Goal: Communication & Community: Answer question/provide support

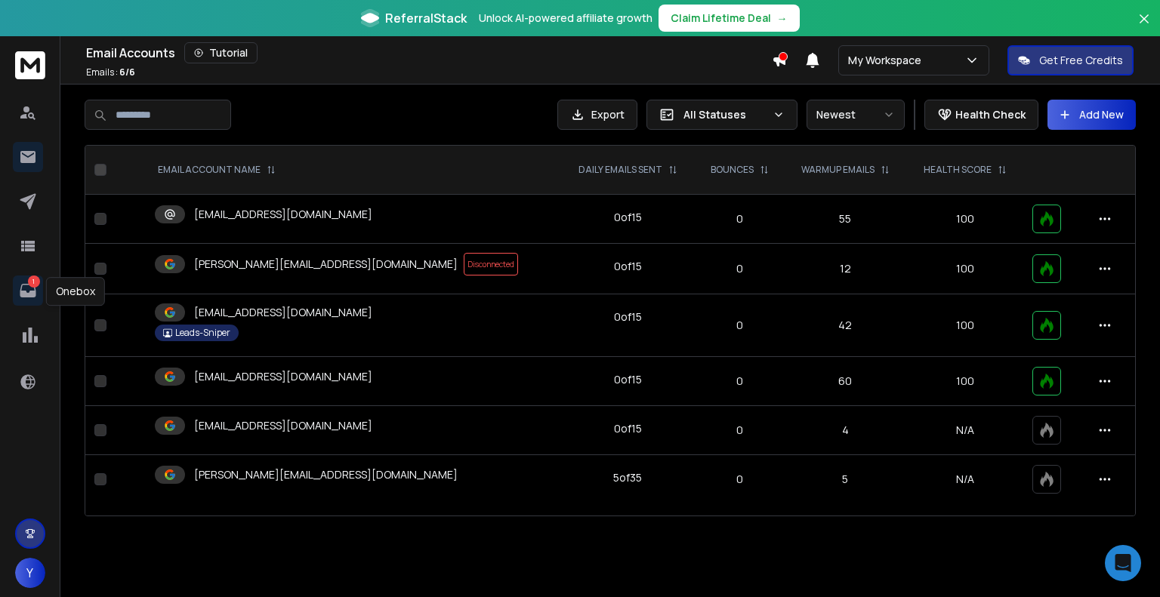
click at [29, 292] on icon at bounding box center [28, 291] width 16 height 14
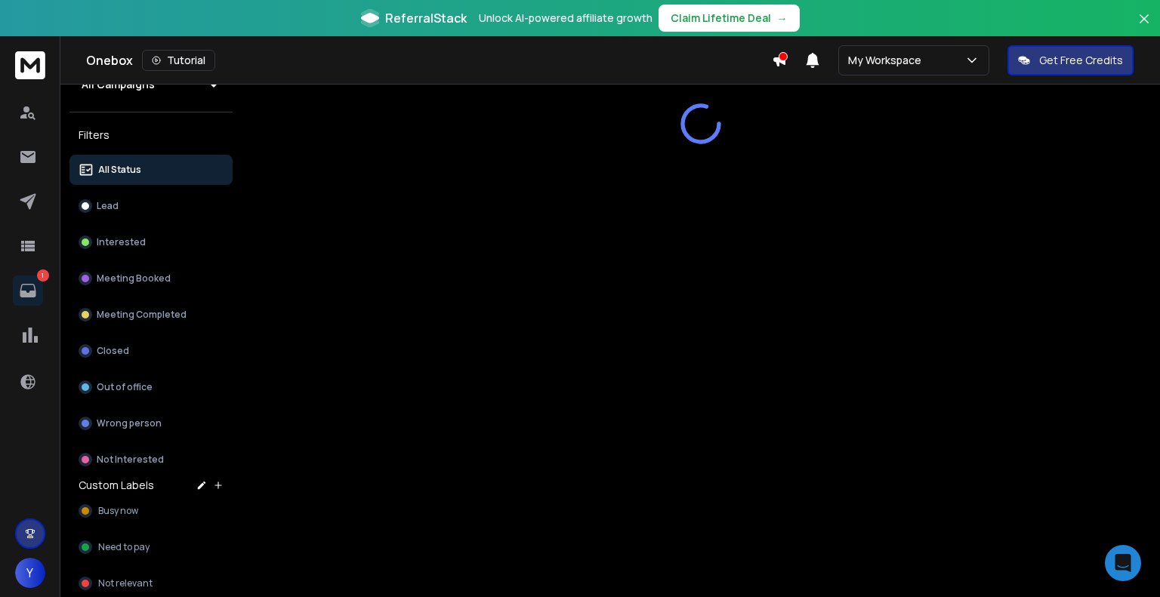
scroll to position [151, 0]
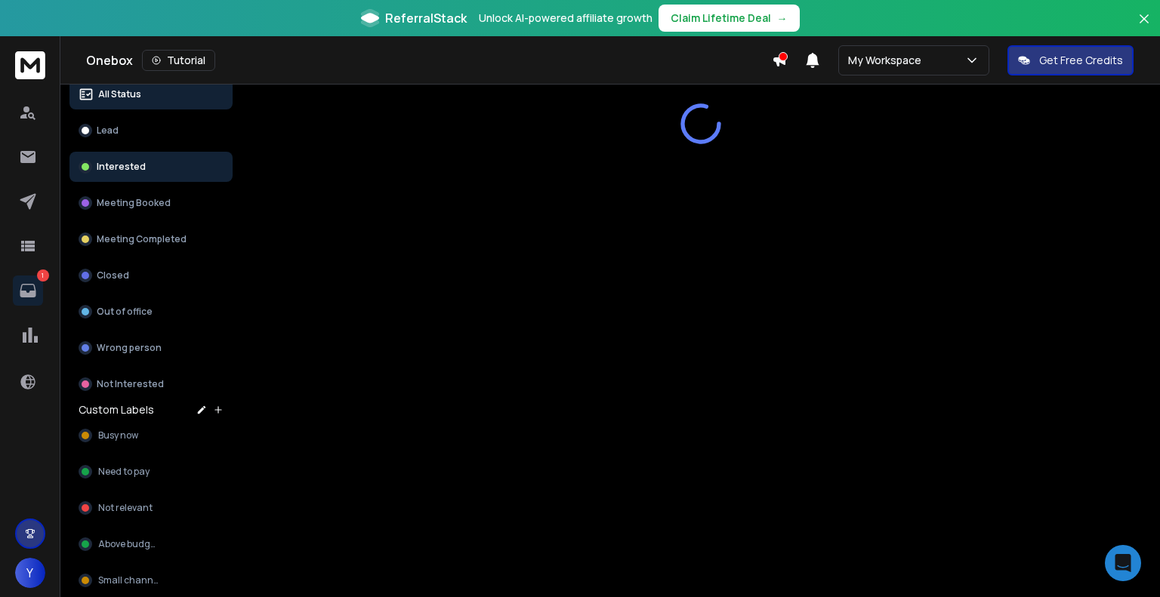
click at [140, 169] on p "Interested" at bounding box center [121, 167] width 49 height 12
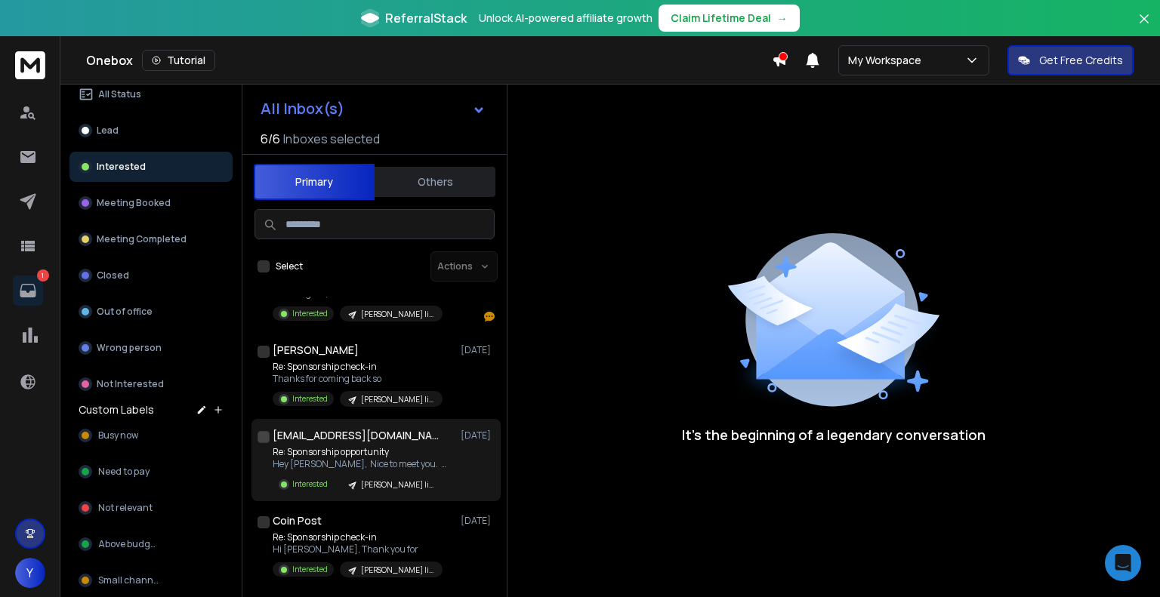
scroll to position [76, 0]
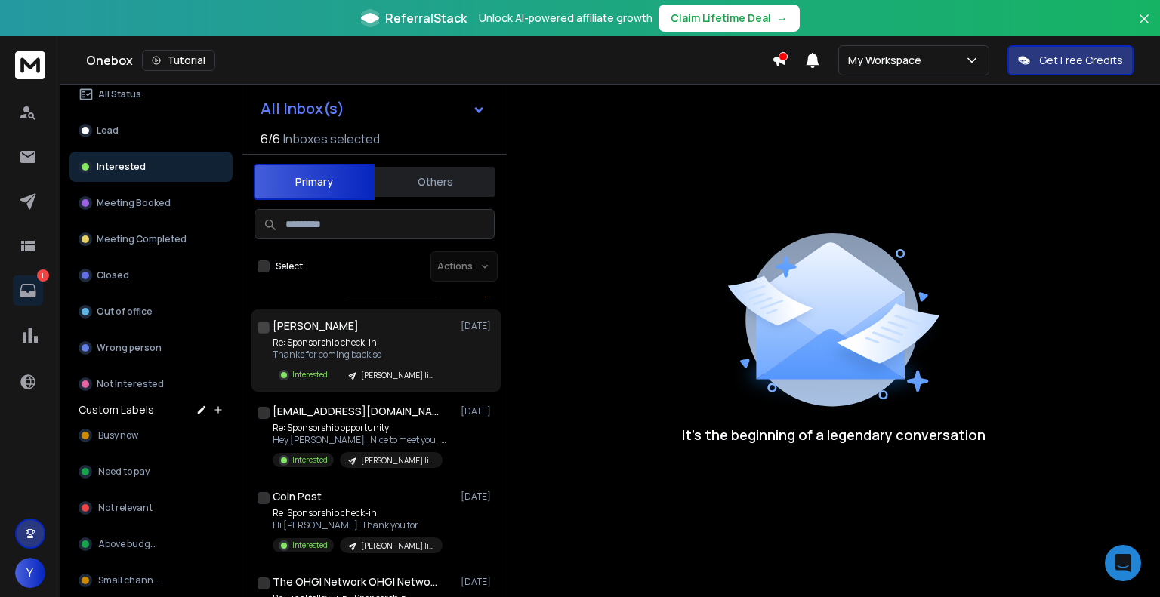
click at [355, 347] on p "Re: Sponsorship check-in" at bounding box center [358, 343] width 170 height 12
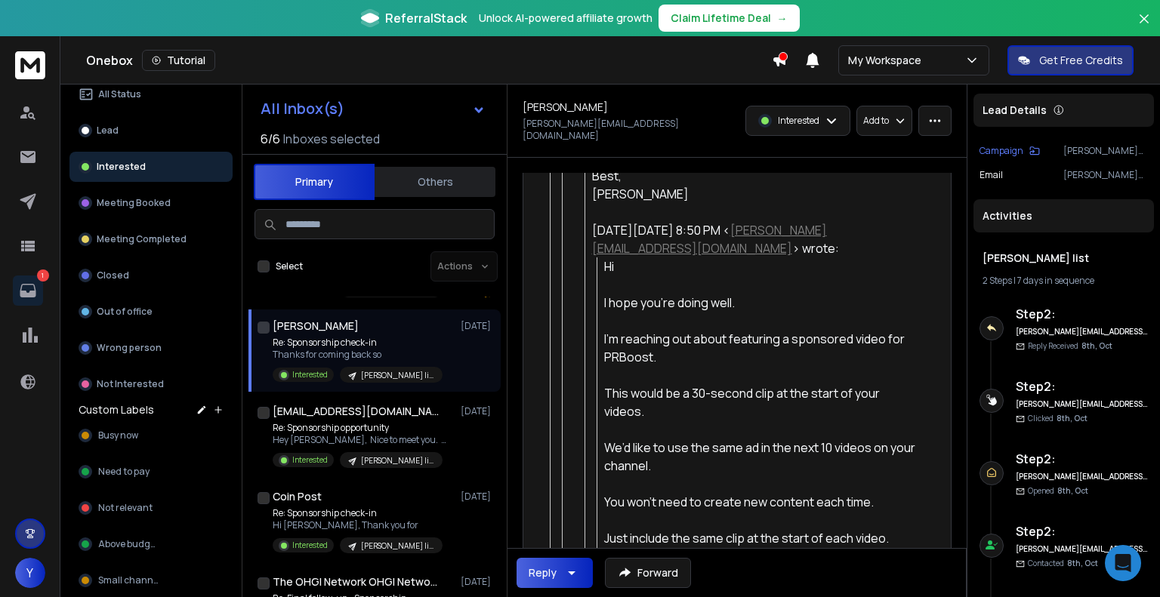
scroll to position [1525, 0]
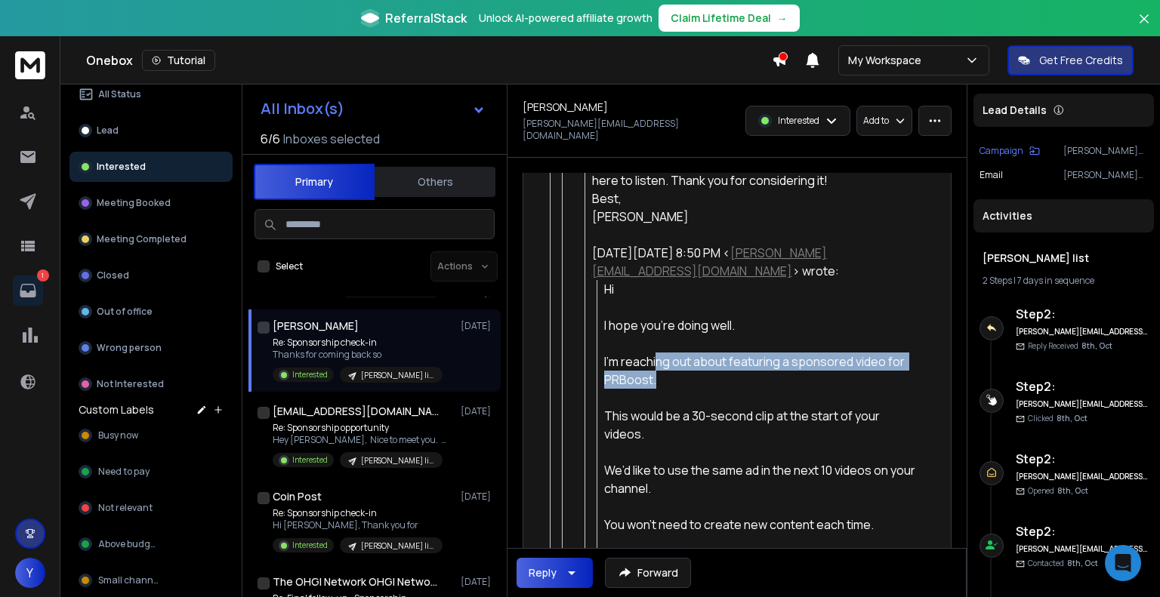
drag, startPoint x: 657, startPoint y: 353, endPoint x: 837, endPoint y: 375, distance: 181.8
click at [849, 370] on div "Hi I hope you’re doing well. I’m reaching out about featuring a sponsored video…" at bounding box center [760, 533] width 313 height 507
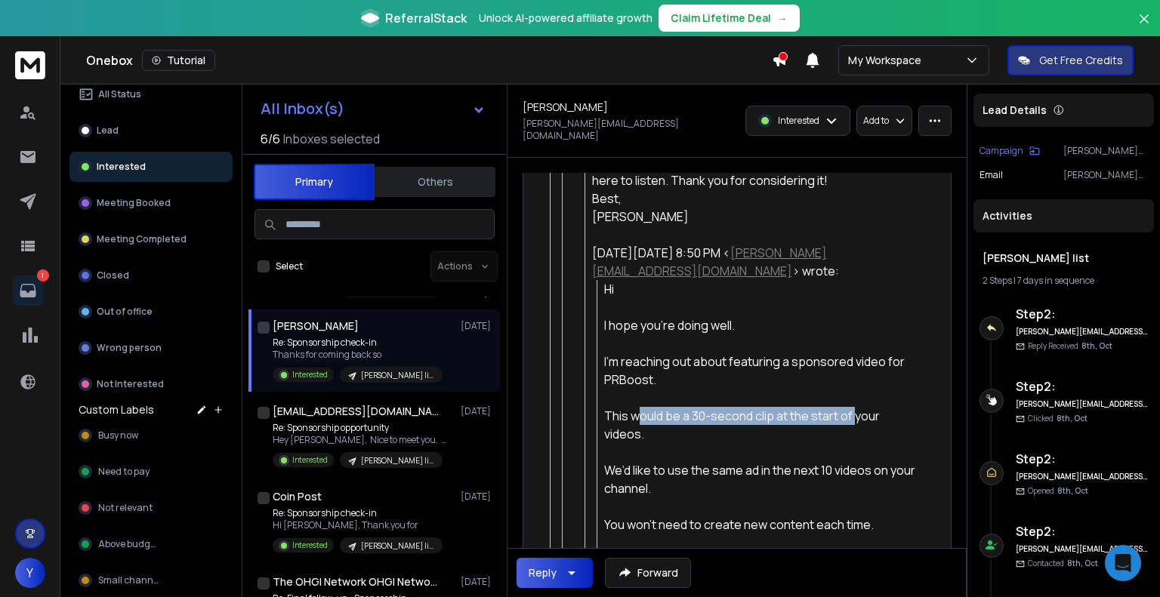
drag, startPoint x: 640, startPoint y: 407, endPoint x: 855, endPoint y: 407, distance: 215.2
click at [855, 407] on div "Hi I hope you’re doing well. I’m reaching out about featuring a sponsored video…" at bounding box center [760, 533] width 313 height 507
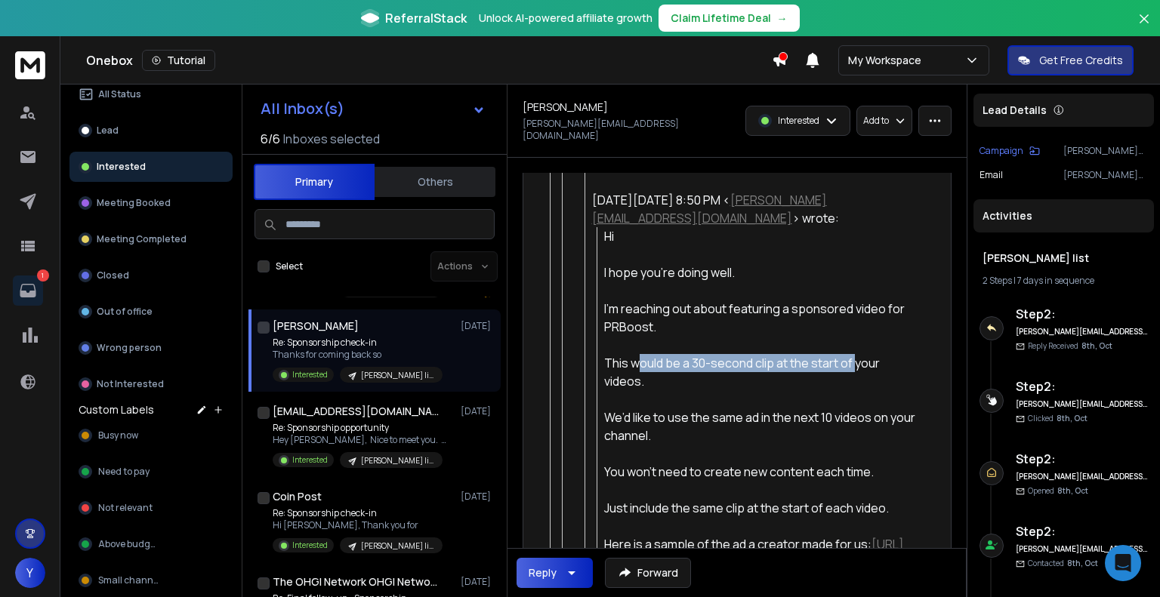
scroll to position [1601, 0]
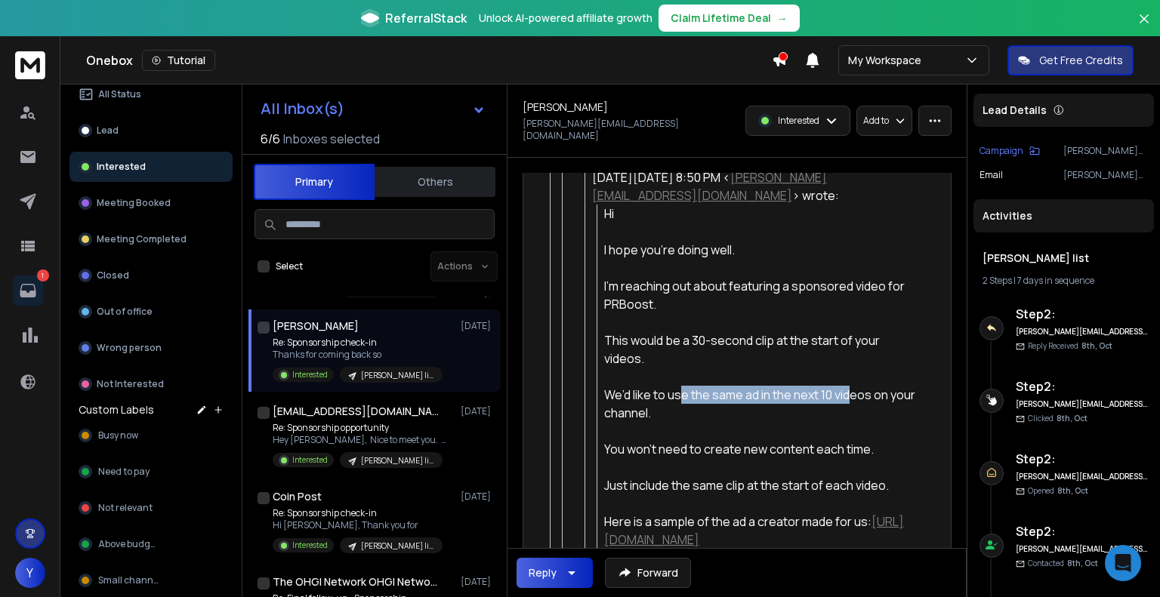
drag, startPoint x: 683, startPoint y: 383, endPoint x: 850, endPoint y: 381, distance: 167.6
click at [850, 381] on div "Hi I hope you’re doing well. I’m reaching out about featuring a sponsored video…" at bounding box center [760, 458] width 313 height 507
drag, startPoint x: 650, startPoint y: 401, endPoint x: 664, endPoint y: 399, distance: 13.8
click at [663, 400] on div "Hi I hope you’re doing well. I’m reaching out about featuring a sponsored video…" at bounding box center [760, 458] width 313 height 507
drag, startPoint x: 610, startPoint y: 329, endPoint x: 726, endPoint y: 324, distance: 115.6
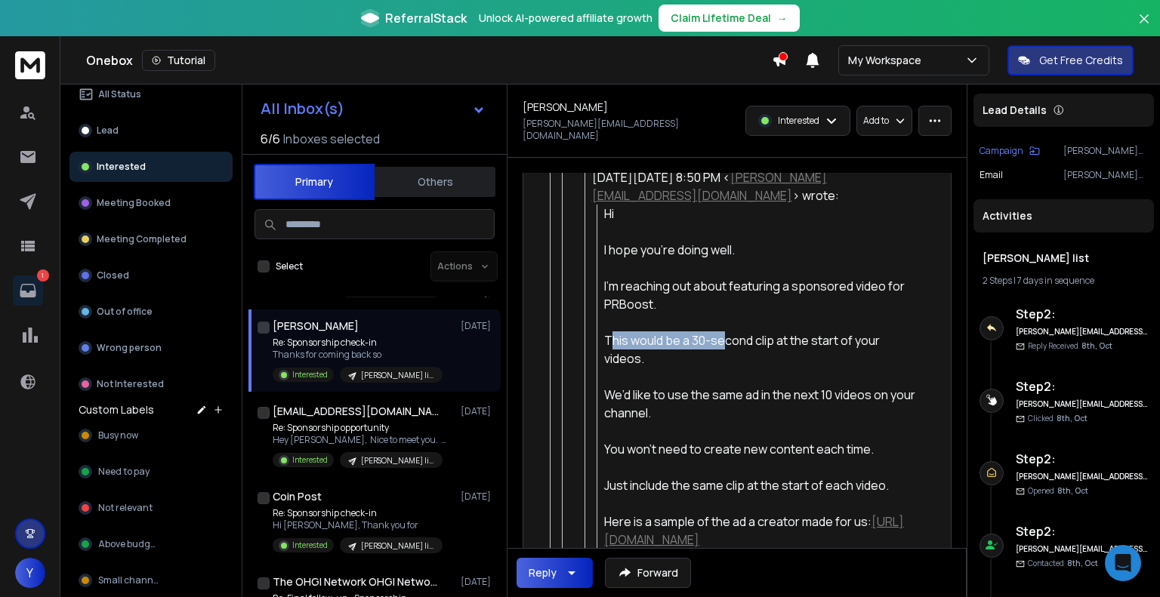
click at [725, 325] on div "Hi I hope you’re doing well. I’m reaching out about featuring a sponsored video…" at bounding box center [760, 458] width 313 height 507
click at [698, 326] on div "Hi I hope you’re doing well. I’m reaching out about featuring a sponsored video…" at bounding box center [760, 458] width 313 height 507
drag, startPoint x: 671, startPoint y: 325, endPoint x: 751, endPoint y: 331, distance: 81.1
click at [751, 331] on div "Hi I hope you’re doing well. I’m reaching out about featuring a sponsored video…" at bounding box center [760, 458] width 313 height 507
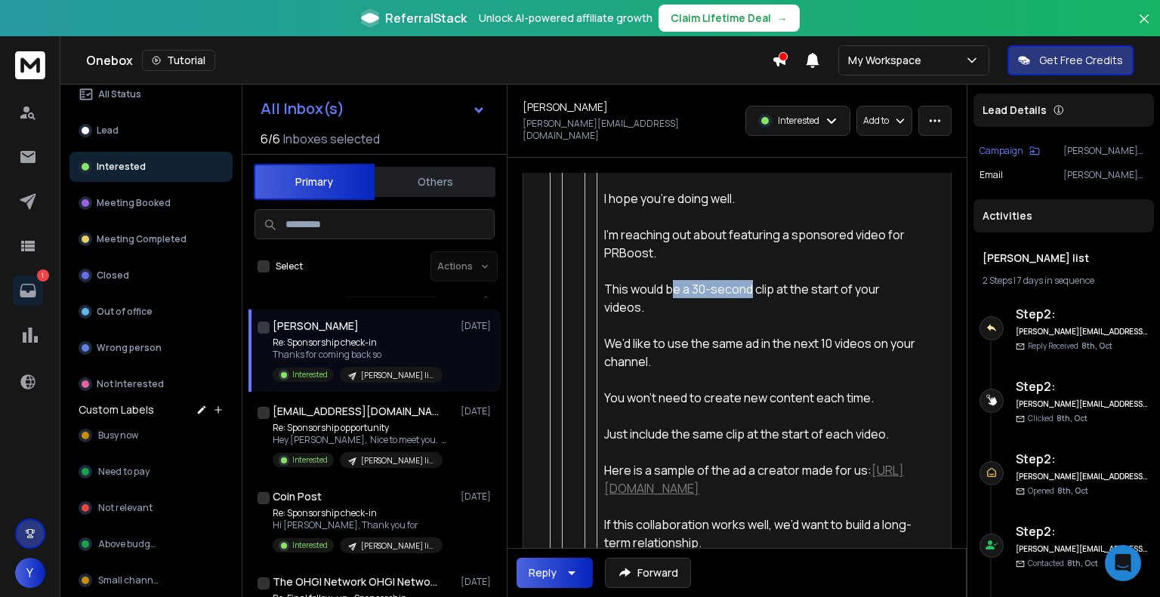
scroll to position [1676, 0]
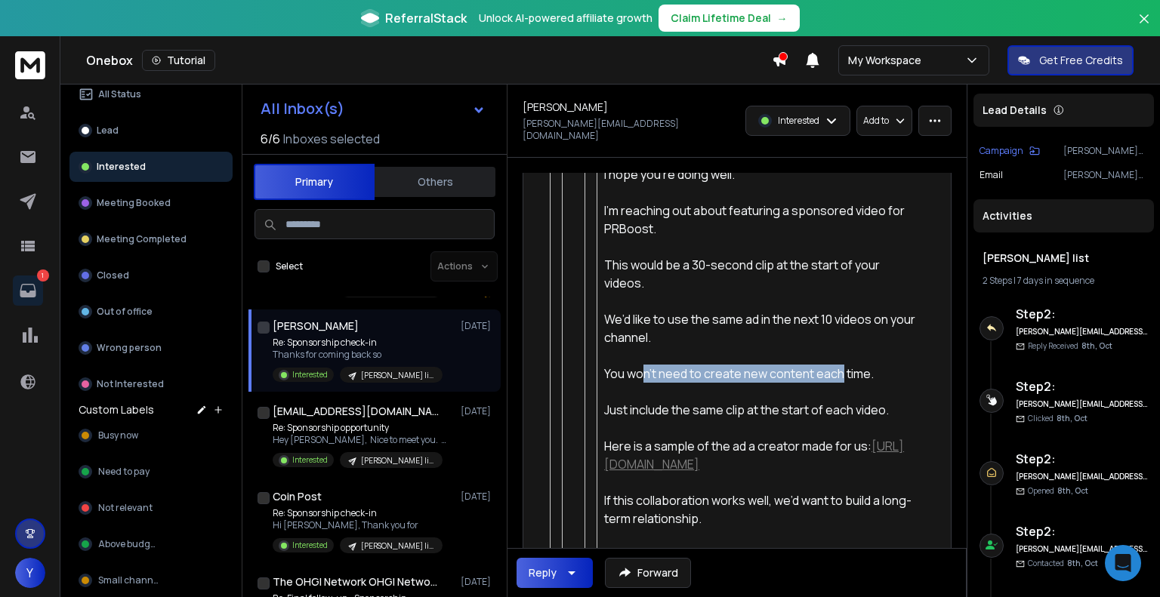
drag, startPoint x: 638, startPoint y: 363, endPoint x: 773, endPoint y: 359, distance: 135.2
click at [837, 357] on div "Hi I hope you’re doing well. I’m reaching out about featuring a sponsored video…" at bounding box center [760, 382] width 313 height 507
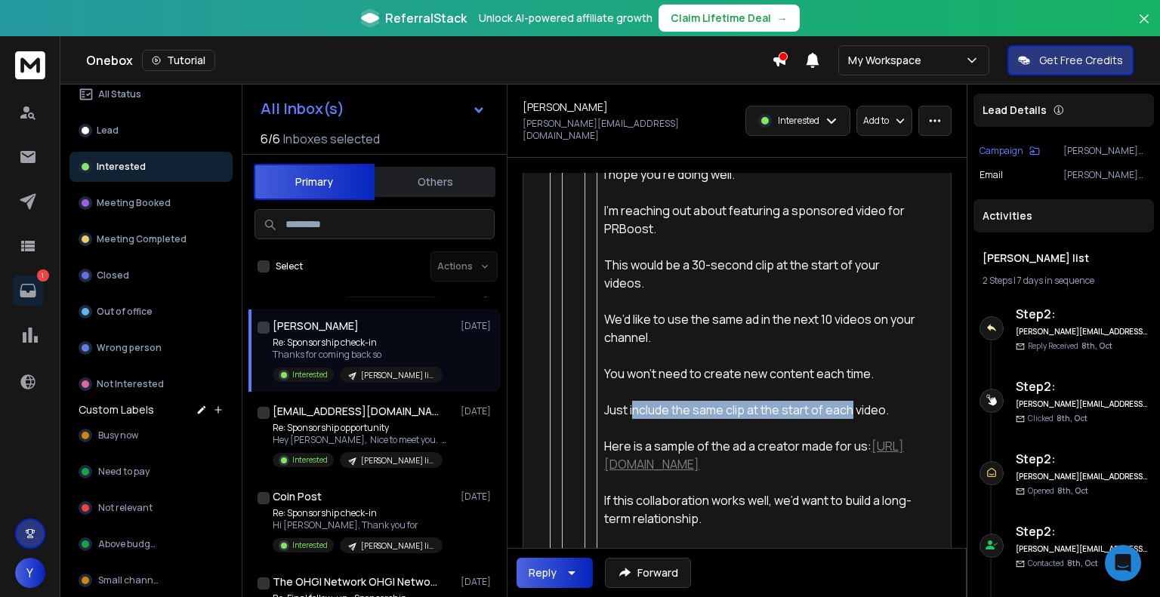
drag, startPoint x: 634, startPoint y: 396, endPoint x: 856, endPoint y: 399, distance: 222.0
click at [855, 399] on div "Hi I hope you’re doing well. I’m reaching out about featuring a sponsored video…" at bounding box center [760, 382] width 313 height 507
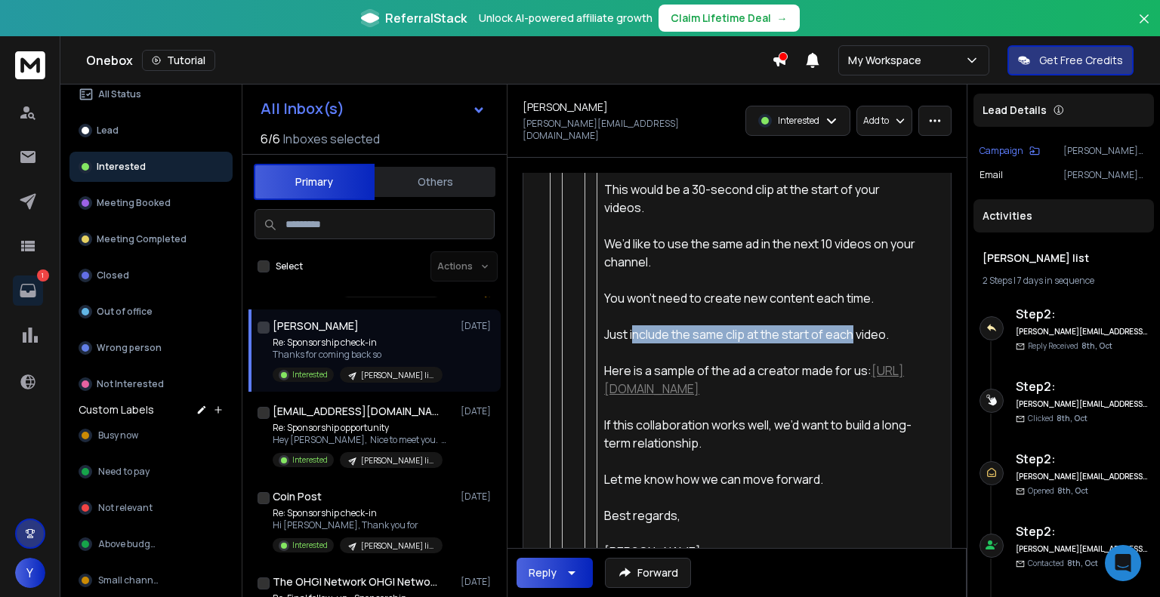
click at [698, 376] on link "[URL][DOMAIN_NAME]" at bounding box center [754, 379] width 300 height 35
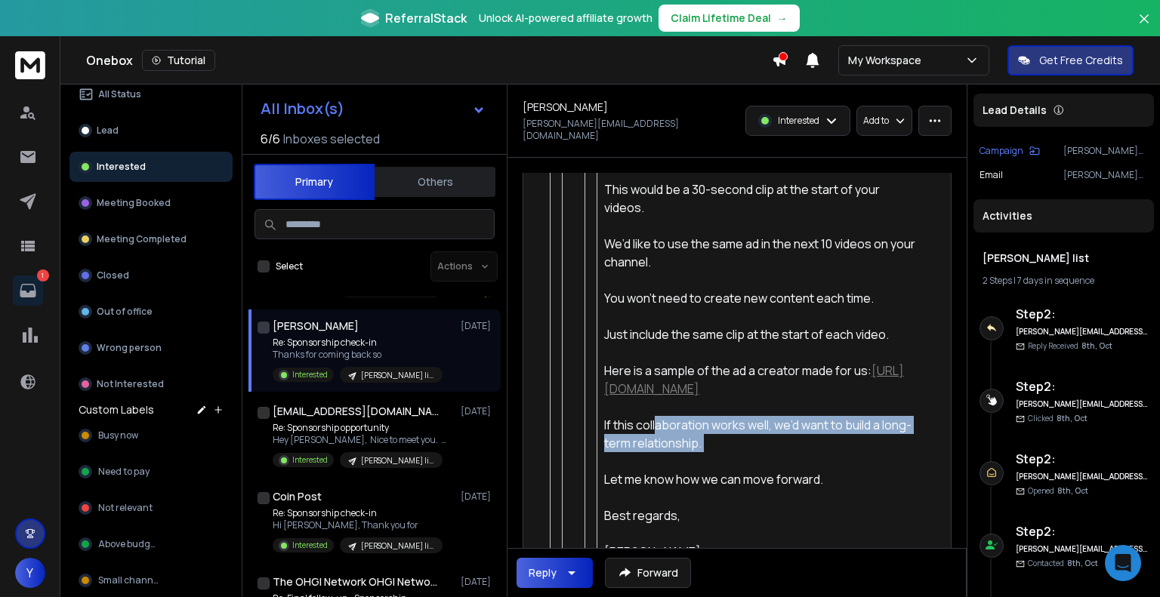
drag, startPoint x: 655, startPoint y: 410, endPoint x: 825, endPoint y: 446, distance: 173.7
click at [823, 450] on div "Hi I hope you’re doing well. I’m reaching out about featuring a sponsored video…" at bounding box center [760, 307] width 313 height 507
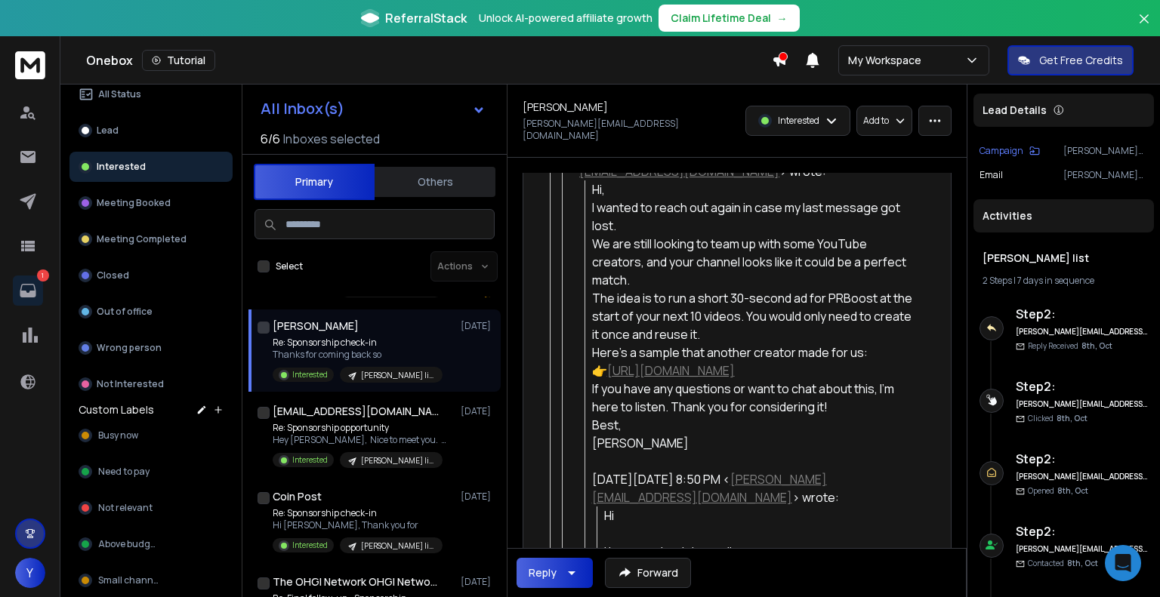
scroll to position [1223, 0]
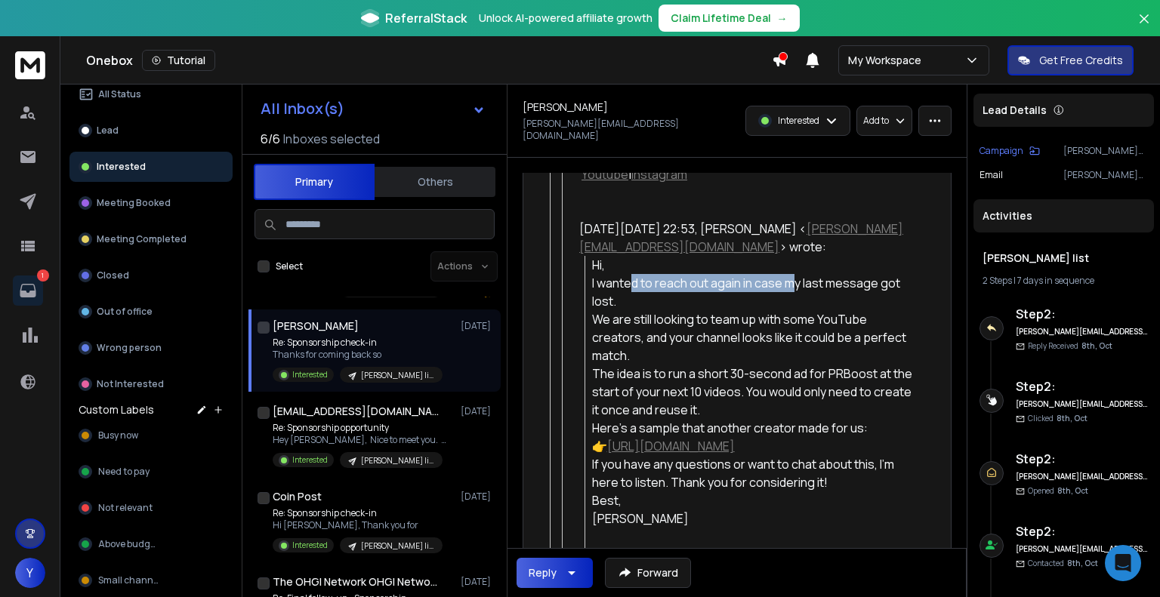
drag, startPoint x: 631, startPoint y: 272, endPoint x: 791, endPoint y: 270, distance: 160.1
click at [791, 274] on div "I wanted to reach out again in case my last message got lost." at bounding box center [754, 292] width 325 height 36
drag, startPoint x: 664, startPoint y: 306, endPoint x: 731, endPoint y: 306, distance: 67.2
click at [731, 310] on div "We are still looking to team up with some YouTube creators, and your channel lo…" at bounding box center [754, 337] width 325 height 54
drag, startPoint x: 704, startPoint y: 361, endPoint x: 738, endPoint y: 362, distance: 34.0
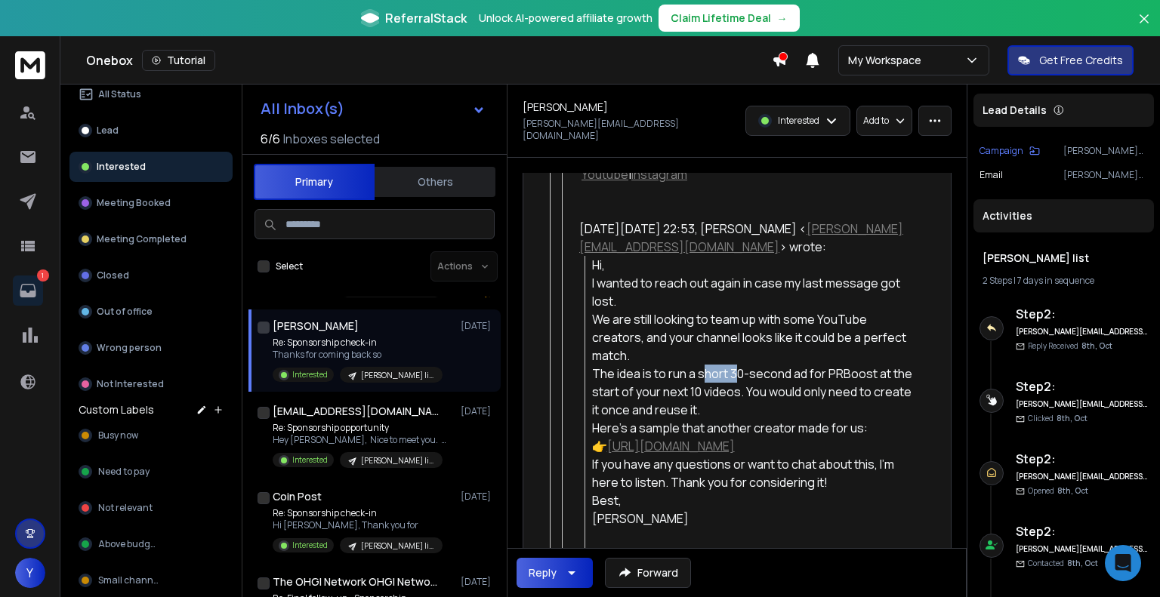
click at [738, 365] on div "The idea is to run a short 30-second ad for PRBoost at the start of your next 1…" at bounding box center [754, 392] width 325 height 54
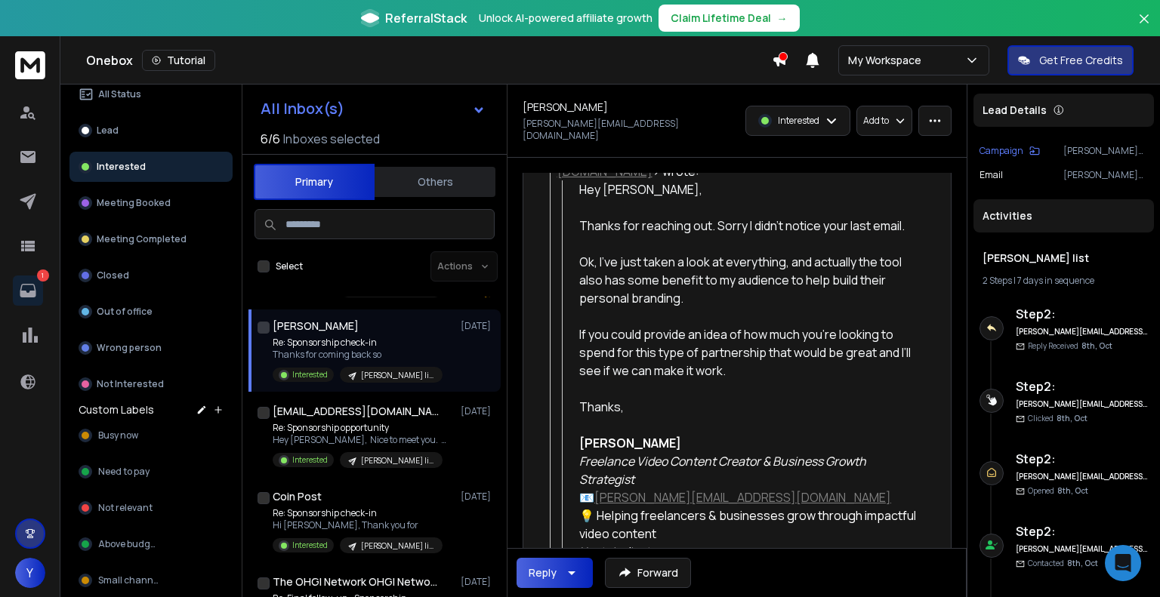
scroll to position [770, 0]
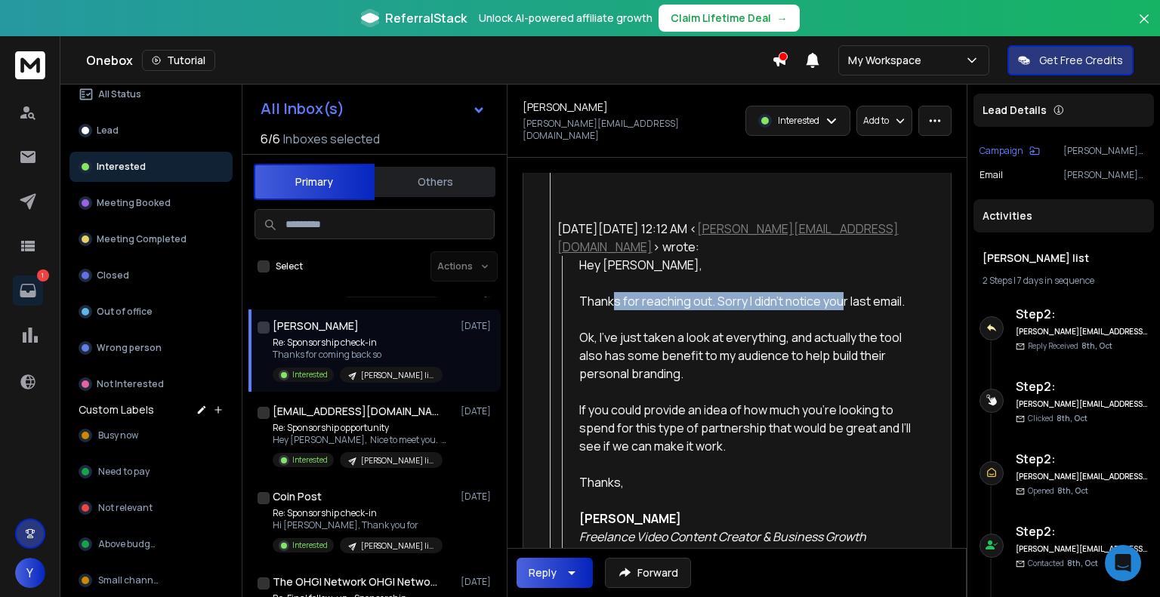
drag, startPoint x: 613, startPoint y: 291, endPoint x: 846, endPoint y: 288, distance: 232.6
click at [846, 292] on div "Thanks for reaching out. Sorry I didn’t notice your last email." at bounding box center [748, 301] width 338 height 18
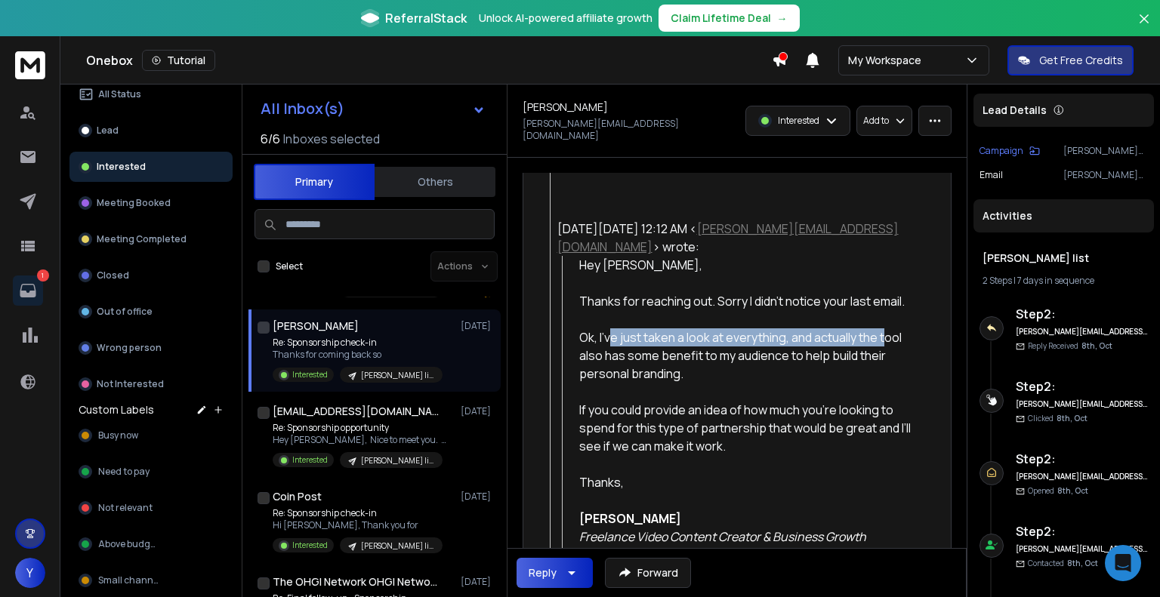
drag, startPoint x: 607, startPoint y: 325, endPoint x: 886, endPoint y: 319, distance: 278.7
click at [886, 328] on div "Ok, I’ve just taken a look at everything, and actually the tool also has some b…" at bounding box center [748, 355] width 338 height 54
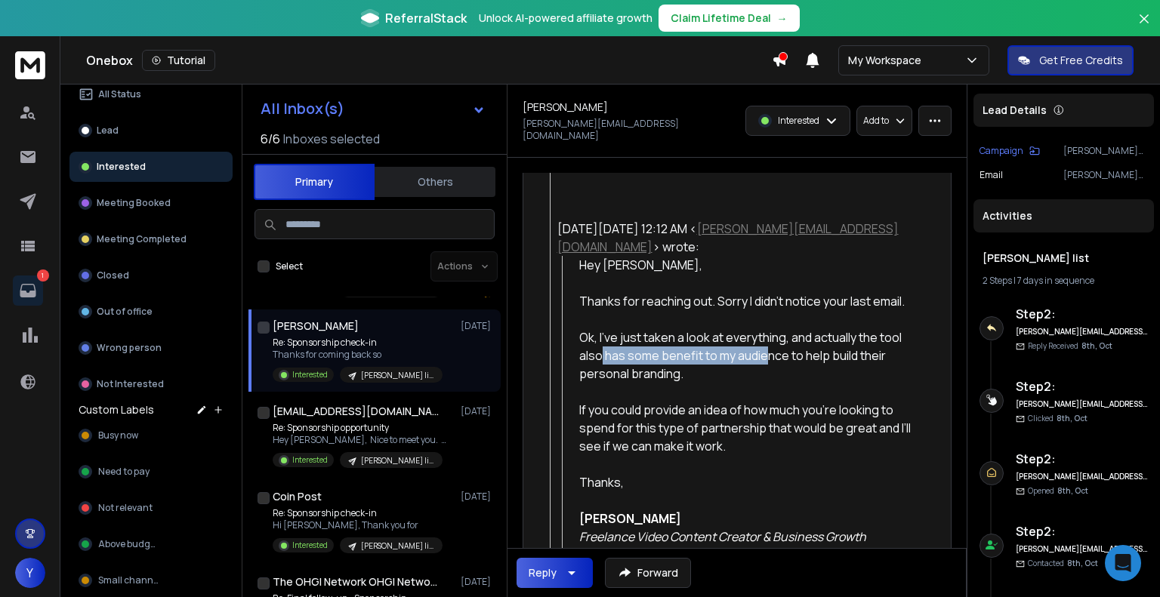
drag, startPoint x: 601, startPoint y: 341, endPoint x: 768, endPoint y: 340, distance: 166.9
click at [768, 340] on div "Ok, I’ve just taken a look at everything, and actually the tool also has some b…" at bounding box center [748, 355] width 338 height 54
drag, startPoint x: 601, startPoint y: 362, endPoint x: 667, endPoint y: 362, distance: 66.4
click at [667, 362] on div "Ok, I’ve just taken a look at everything, and actually the tool also has some b…" at bounding box center [748, 355] width 338 height 54
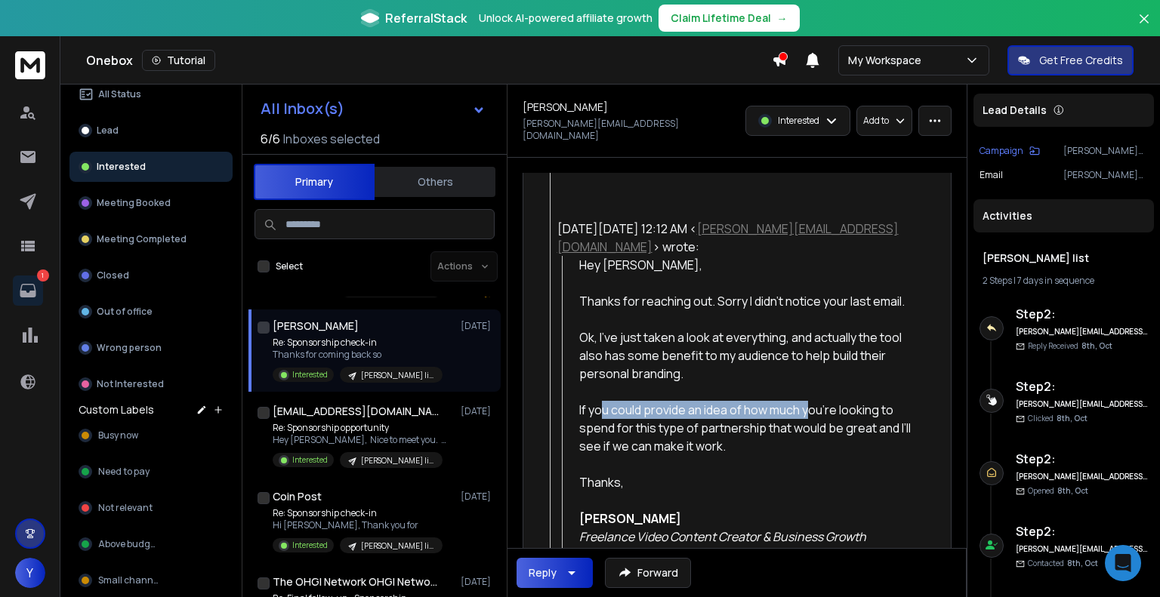
drag, startPoint x: 598, startPoint y: 396, endPoint x: 818, endPoint y: 397, distance: 220.5
click at [814, 401] on div "If you could provide an idea of how much you’re looking to spend for this type …" at bounding box center [748, 428] width 338 height 54
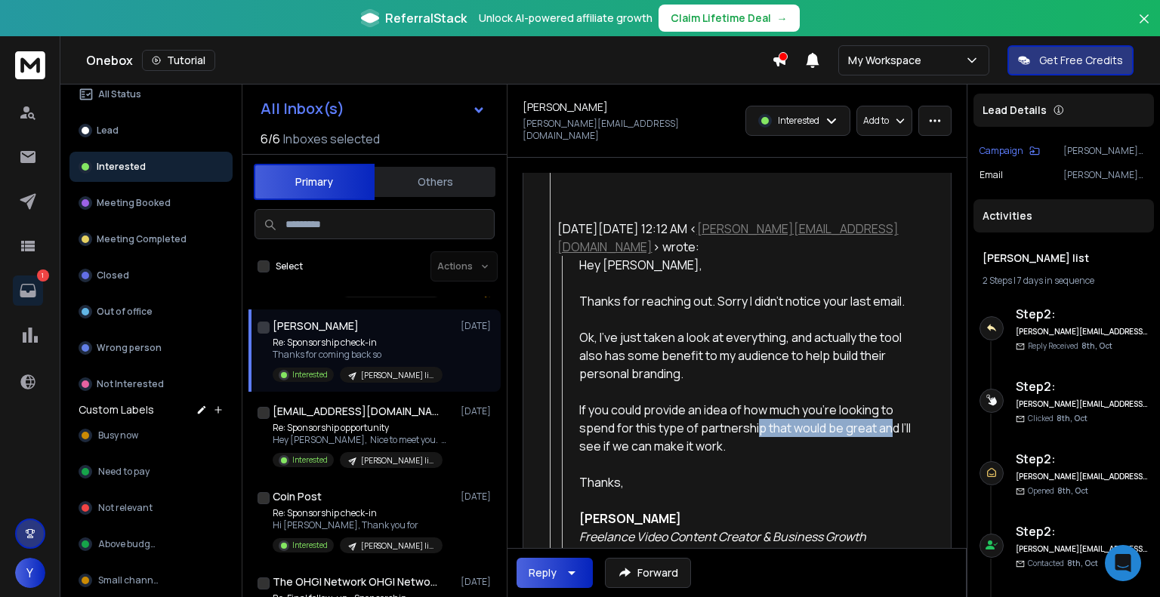
drag, startPoint x: 764, startPoint y: 420, endPoint x: 889, endPoint y: 412, distance: 124.8
click at [889, 412] on div "If you could provide an idea of how much you’re looking to spend for this type …" at bounding box center [748, 428] width 338 height 54
drag, startPoint x: 601, startPoint y: 434, endPoint x: 688, endPoint y: 428, distance: 87.0
click at [686, 431] on div "If you could provide an idea of how much you’re looking to spend for this type …" at bounding box center [748, 428] width 338 height 54
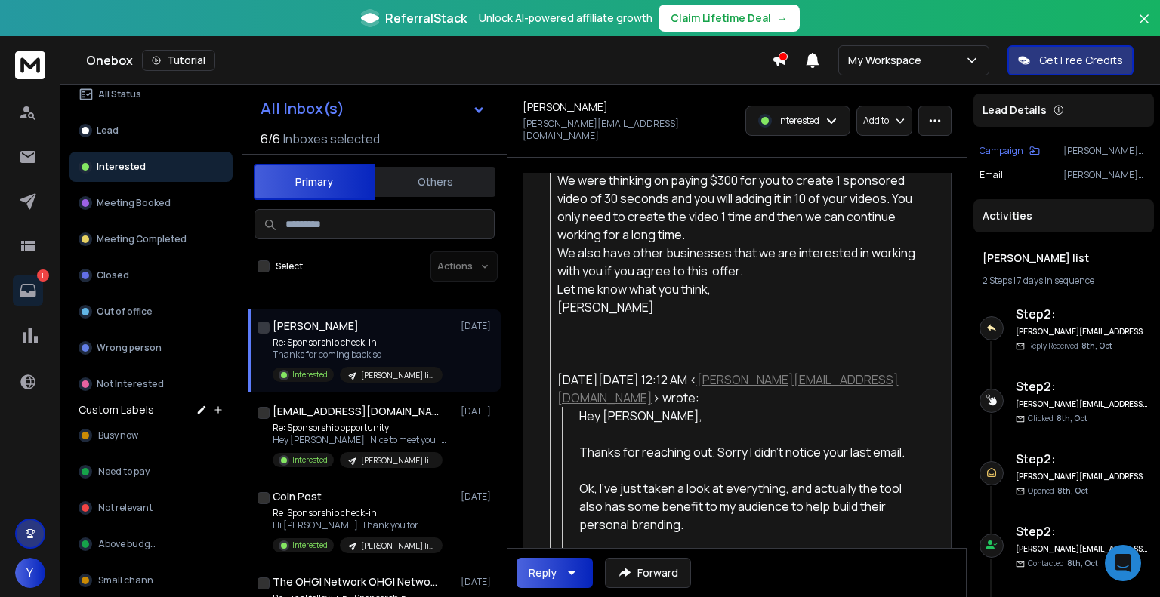
scroll to position [468, 0]
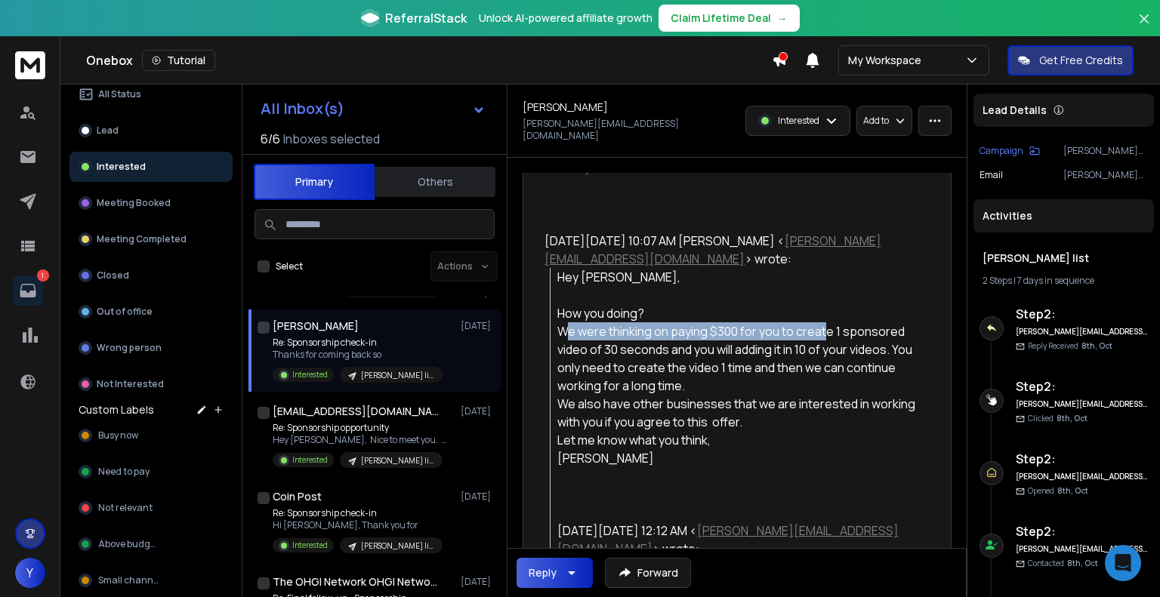
drag, startPoint x: 563, startPoint y: 317, endPoint x: 879, endPoint y: 328, distance: 315.8
click at [834, 317] on div "Hey [PERSON_NAME], How you doing? We were thinking on paying $300 for you to cr…" at bounding box center [737, 376] width 360 height 217
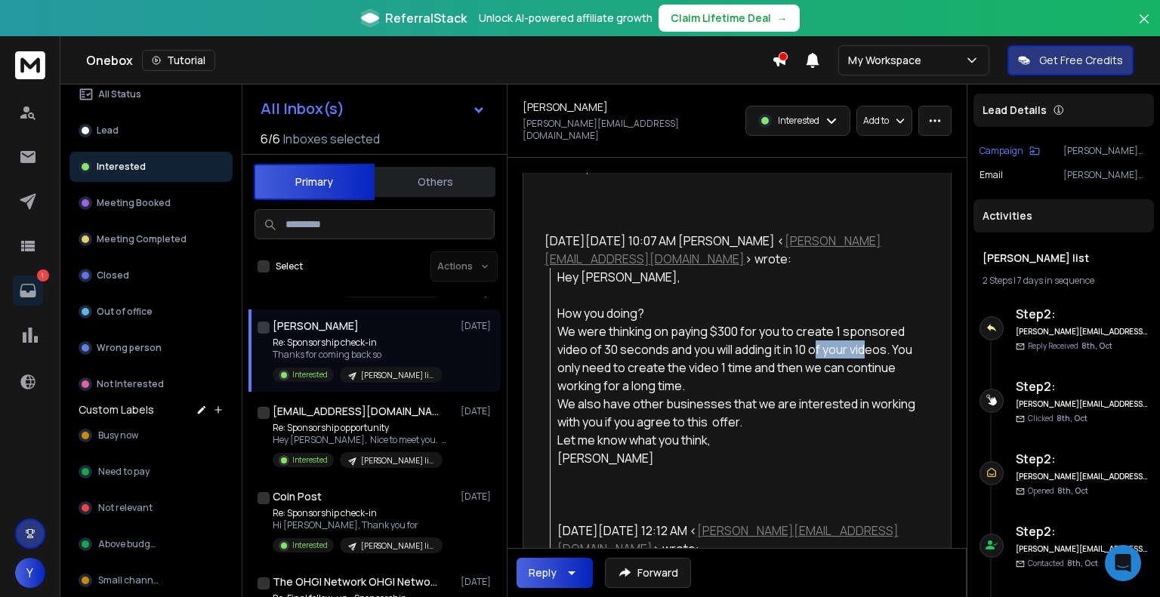
drag, startPoint x: 831, startPoint y: 336, endPoint x: 870, endPoint y: 338, distance: 38.5
click at [870, 338] on div "Hey [PERSON_NAME], How you doing? We were thinking on paying $300 for you to cr…" at bounding box center [737, 376] width 360 height 217
drag, startPoint x: 618, startPoint y: 354, endPoint x: 821, endPoint y: 374, distance: 204.1
click at [821, 374] on div "Hey [PERSON_NAME], How you doing? We were thinking on paying $300 for you to cr…" at bounding box center [737, 376] width 360 height 217
drag, startPoint x: 646, startPoint y: 392, endPoint x: 825, endPoint y: 389, distance: 179.0
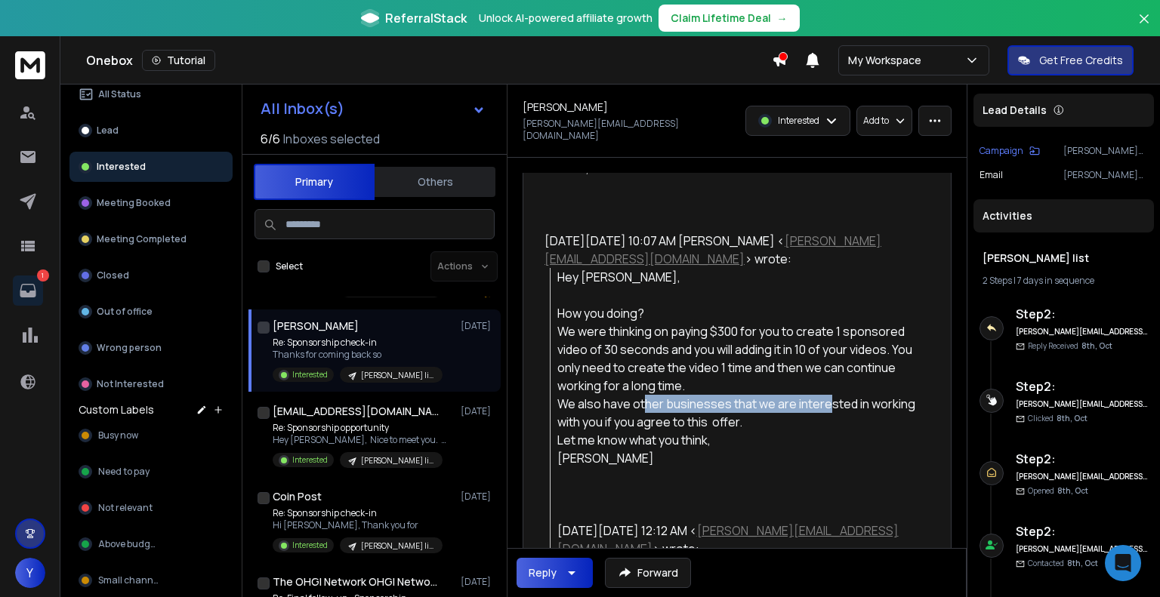
click at [825, 389] on div "Hey [PERSON_NAME], How you doing? We were thinking on paying $300 for you to cr…" at bounding box center [737, 376] width 360 height 217
click at [692, 404] on div "Hey [PERSON_NAME], How you doing? We were thinking on paying $300 for you to cr…" at bounding box center [737, 376] width 360 height 217
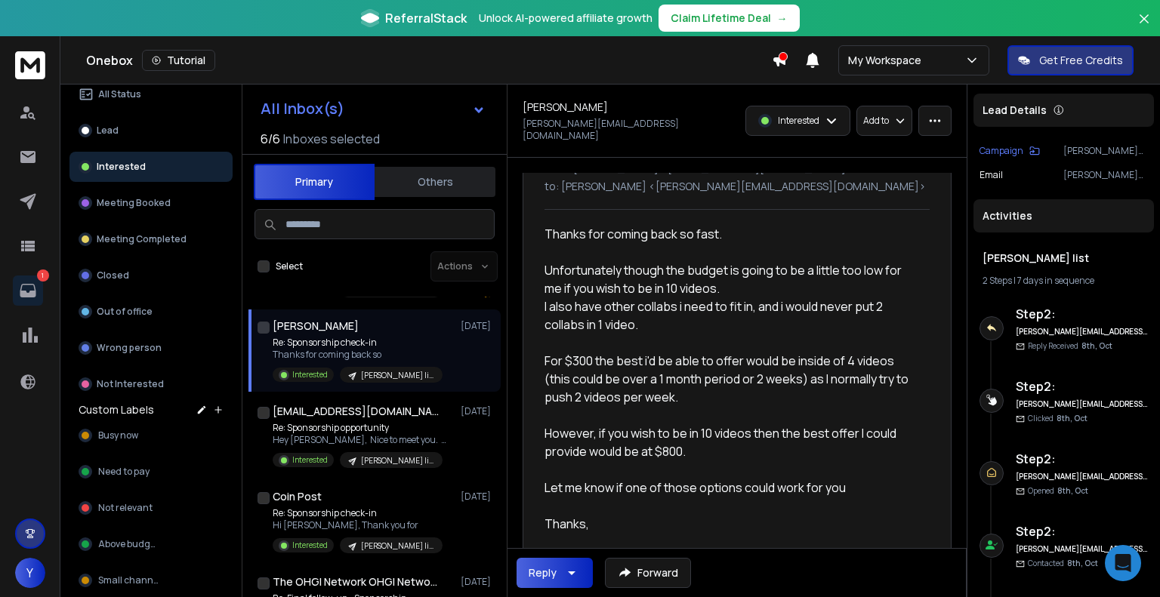
scroll to position [91, 0]
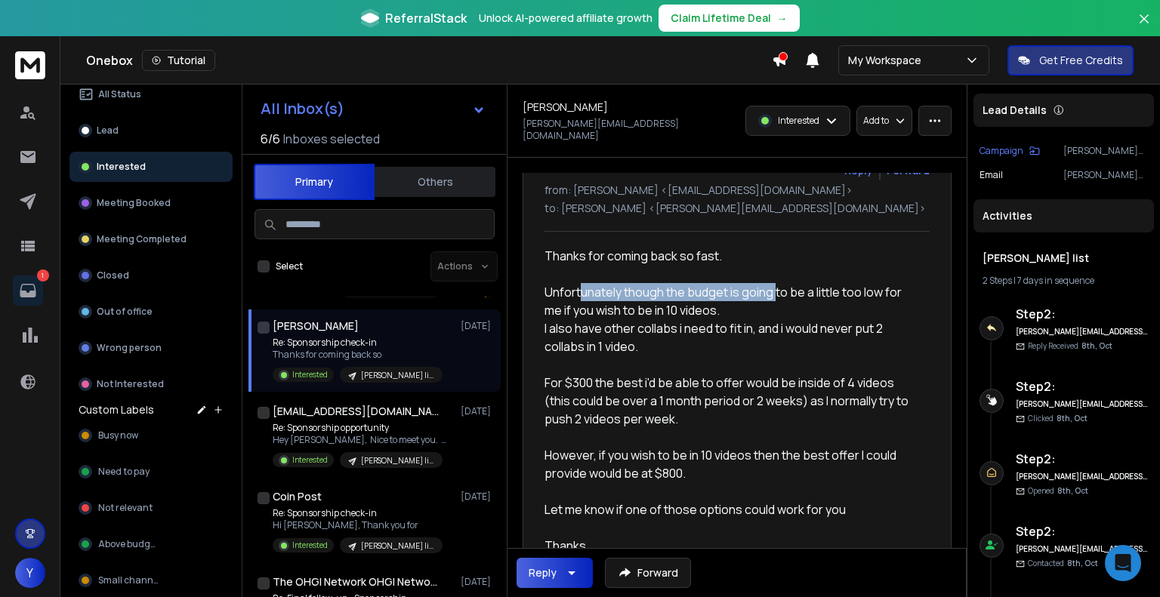
drag, startPoint x: 580, startPoint y: 283, endPoint x: 776, endPoint y: 273, distance: 196.6
click at [776, 283] on div "Unfortunately though the budget is going to be a little too low for me if you w…" at bounding box center [730, 301] width 373 height 36
drag, startPoint x: 598, startPoint y: 297, endPoint x: 707, endPoint y: 295, distance: 108.7
click at [707, 295] on div "Unfortunately though the budget is going to be a little too low for me if you w…" at bounding box center [730, 301] width 373 height 36
drag, startPoint x: 589, startPoint y: 316, endPoint x: 774, endPoint y: 308, distance: 185.2
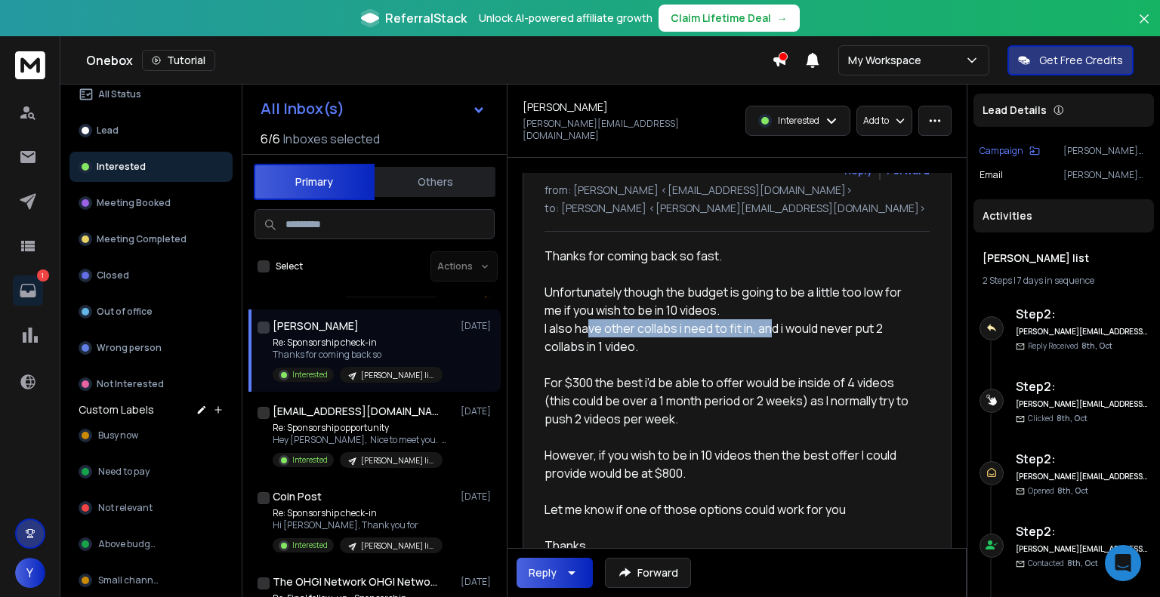
click at [774, 319] on div "I also have other collabs i need to fit in, and i would never put 2 collabs in …" at bounding box center [730, 337] width 373 height 36
click at [764, 319] on div "I also have other collabs i need to fit in, and i would never put 2 collabs in …" at bounding box center [730, 337] width 373 height 36
drag, startPoint x: 775, startPoint y: 320, endPoint x: 831, endPoint y: 317, distance: 56.0
click at [831, 319] on div "I also have other collabs i need to fit in, and i would never put 2 collabs in …" at bounding box center [730, 337] width 373 height 36
drag, startPoint x: 589, startPoint y: 334, endPoint x: 646, endPoint y: 331, distance: 56.7
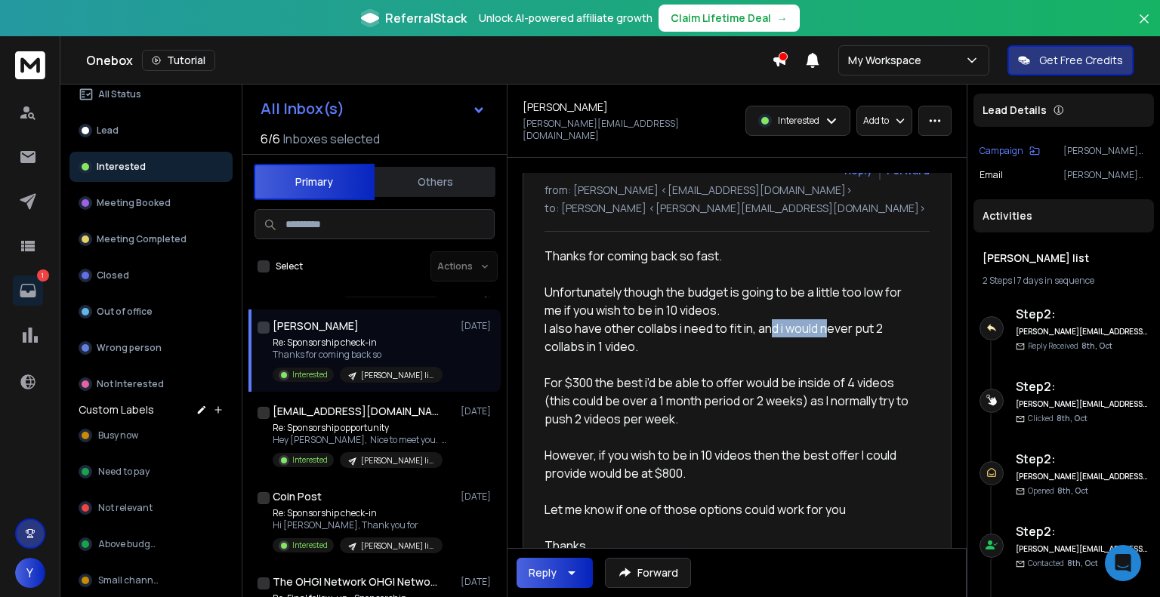
click at [646, 331] on div "I also have other collabs i need to fit in, and i would never put 2 collabs in …" at bounding box center [730, 337] width 373 height 36
drag, startPoint x: 574, startPoint y: 365, endPoint x: 608, endPoint y: 362, distance: 34.1
click at [607, 374] on div "For $300 the best i'd be able to offer would be inside of 4 videos (this could …" at bounding box center [730, 401] width 373 height 54
click at [633, 374] on div "For $300 the best i'd be able to offer would be inside of 4 videos (this could …" at bounding box center [730, 401] width 373 height 54
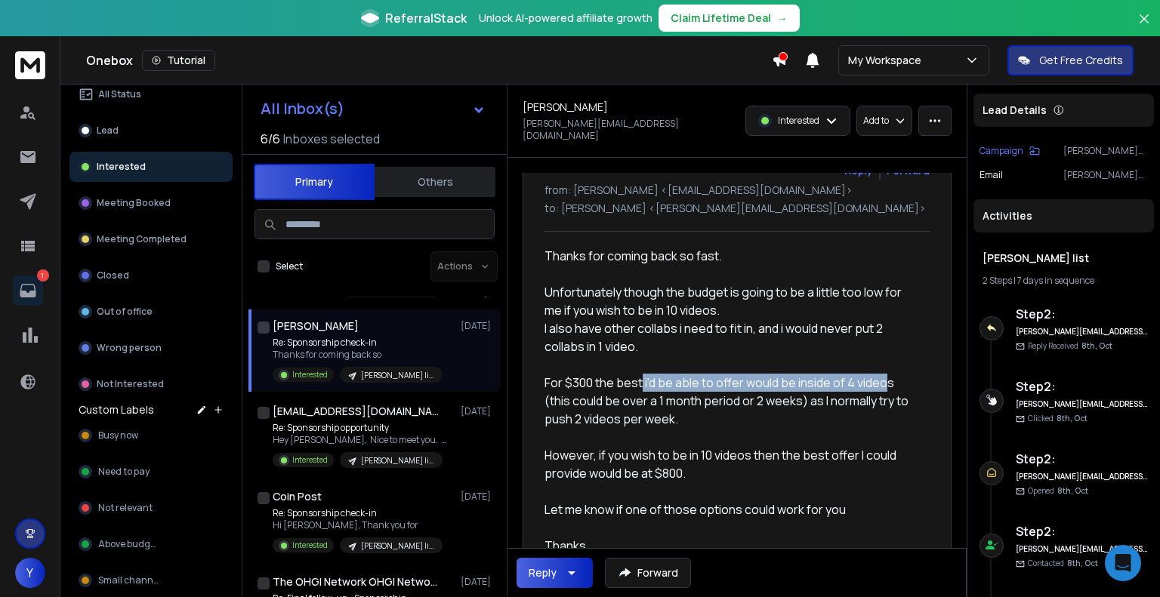
drag, startPoint x: 640, startPoint y: 367, endPoint x: 896, endPoint y: 371, distance: 255.3
click at [888, 374] on div "For $300 the best i'd be able to offer would be inside of 4 videos (this could …" at bounding box center [730, 401] width 373 height 54
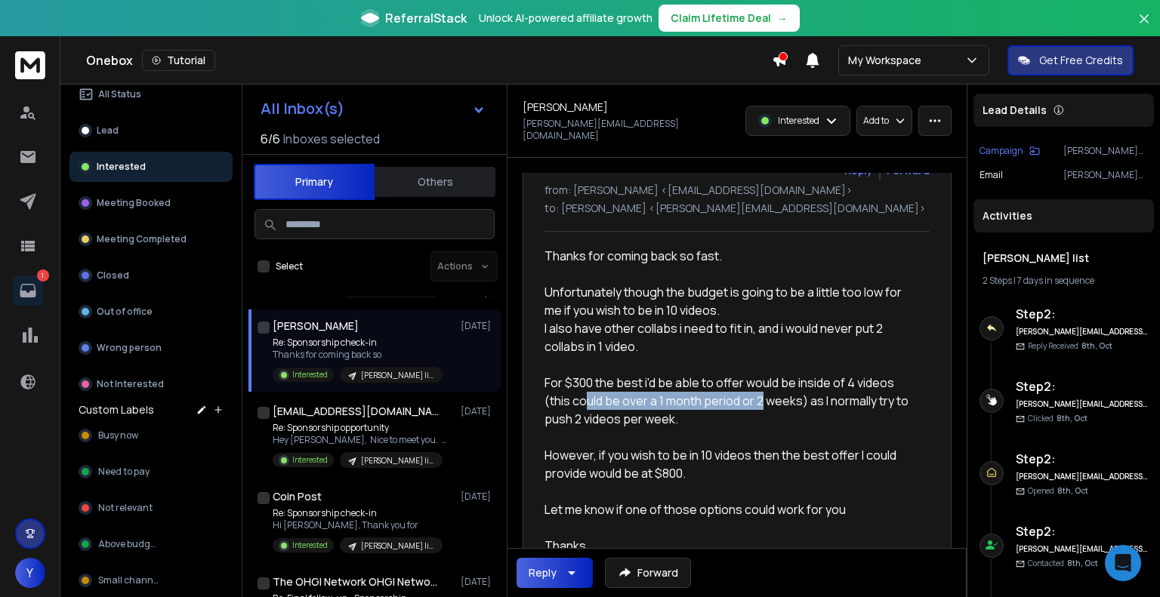
drag, startPoint x: 583, startPoint y: 386, endPoint x: 766, endPoint y: 385, distance: 182.7
click at [764, 385] on div "For $300 the best i'd be able to offer would be inside of 4 videos (this could …" at bounding box center [730, 401] width 373 height 54
drag, startPoint x: 835, startPoint y: 385, endPoint x: 876, endPoint y: 386, distance: 40.8
click at [876, 386] on div "For $300 the best i'd be able to offer would be inside of 4 videos (this could …" at bounding box center [730, 401] width 373 height 54
drag, startPoint x: 584, startPoint y: 403, endPoint x: 625, endPoint y: 403, distance: 41.5
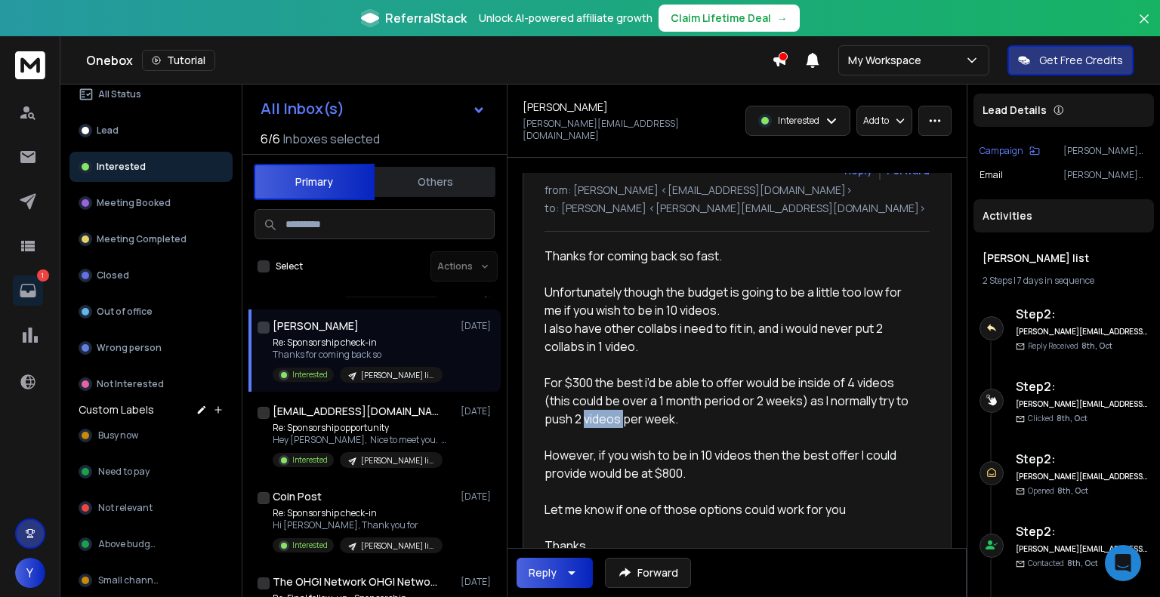
click at [624, 403] on div "For $300 the best i'd be able to offer would be inside of 4 videos (this could …" at bounding box center [730, 401] width 373 height 54
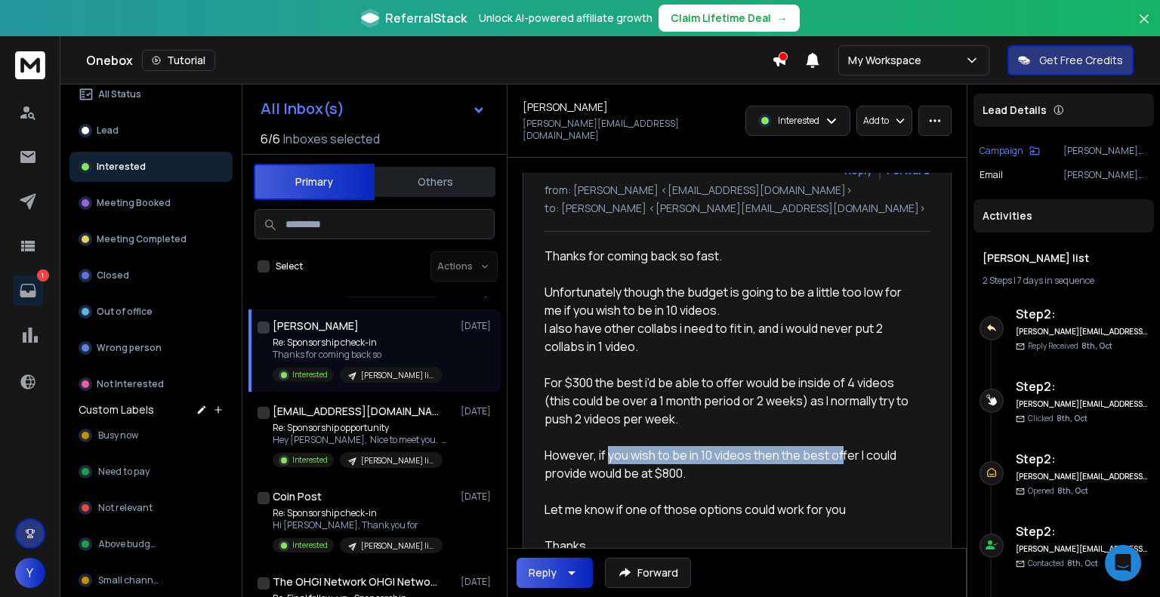
drag, startPoint x: 607, startPoint y: 442, endPoint x: 842, endPoint y: 438, distance: 234.9
click at [842, 446] on div "However, if you wish to be in 10 videos then the best offer I could provide wou…" at bounding box center [730, 464] width 373 height 36
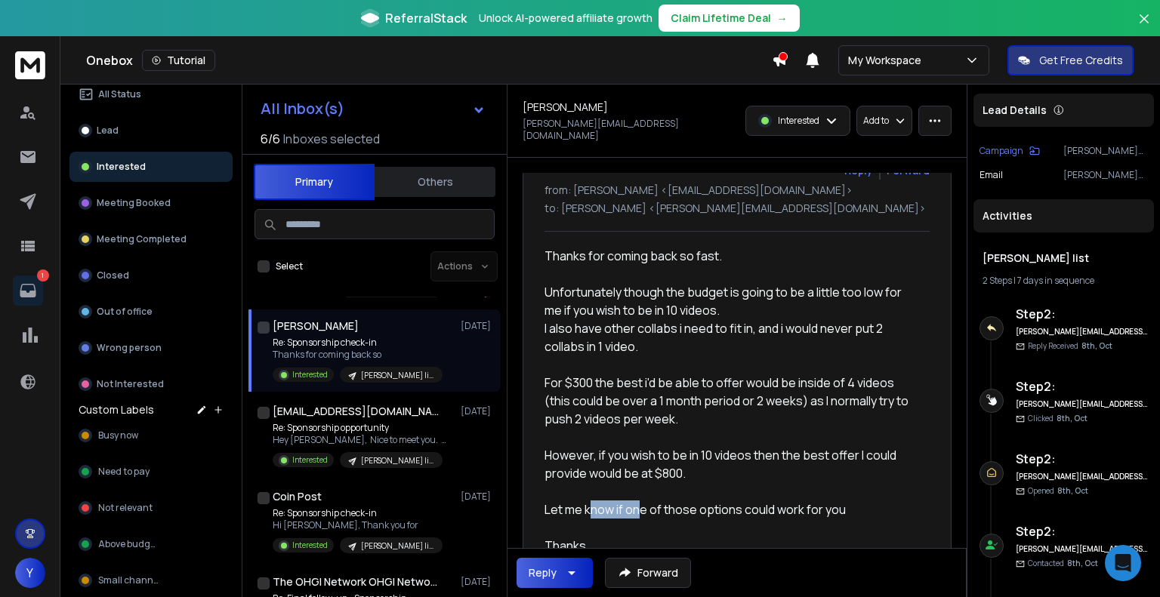
drag, startPoint x: 589, startPoint y: 496, endPoint x: 639, endPoint y: 495, distance: 49.9
click at [638, 501] on div "Let me know if one of those options could work for you" at bounding box center [730, 510] width 373 height 18
drag, startPoint x: 639, startPoint y: 495, endPoint x: 646, endPoint y: 494, distance: 7.6
click at [640, 501] on div "Let me know if one of those options could work for you" at bounding box center [730, 510] width 373 height 18
click at [621, 501] on div "Let me know if one of those options could work for you" at bounding box center [730, 510] width 373 height 18
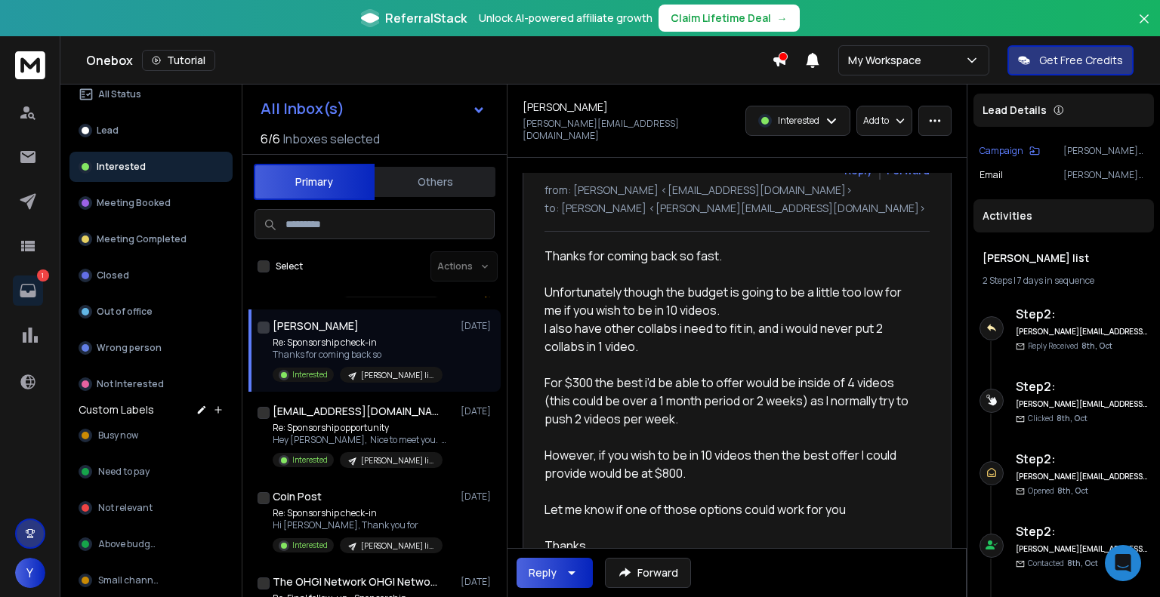
drag, startPoint x: 613, startPoint y: 442, endPoint x: 544, endPoint y: 248, distance: 206.6
click at [544, 248] on div "Thanks for coming back so fast. Unfortunately though the budget is going to be …" at bounding box center [730, 419] width 373 height 344
copy div "Thanks for coming back so fast. Unfortunately though the budget is going to be …"
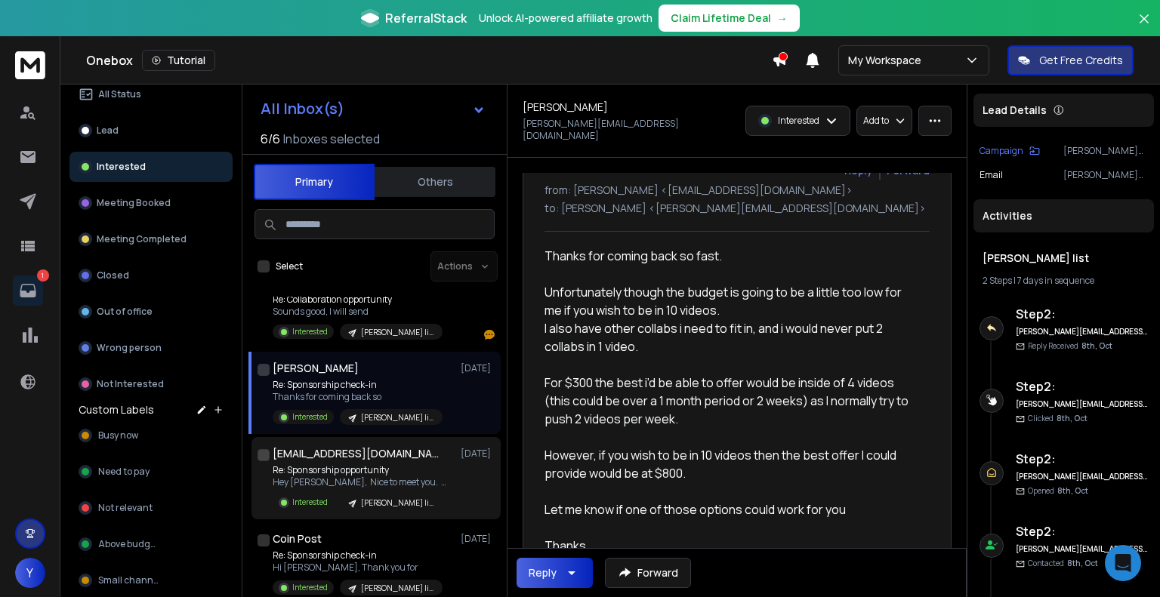
scroll to position [0, 0]
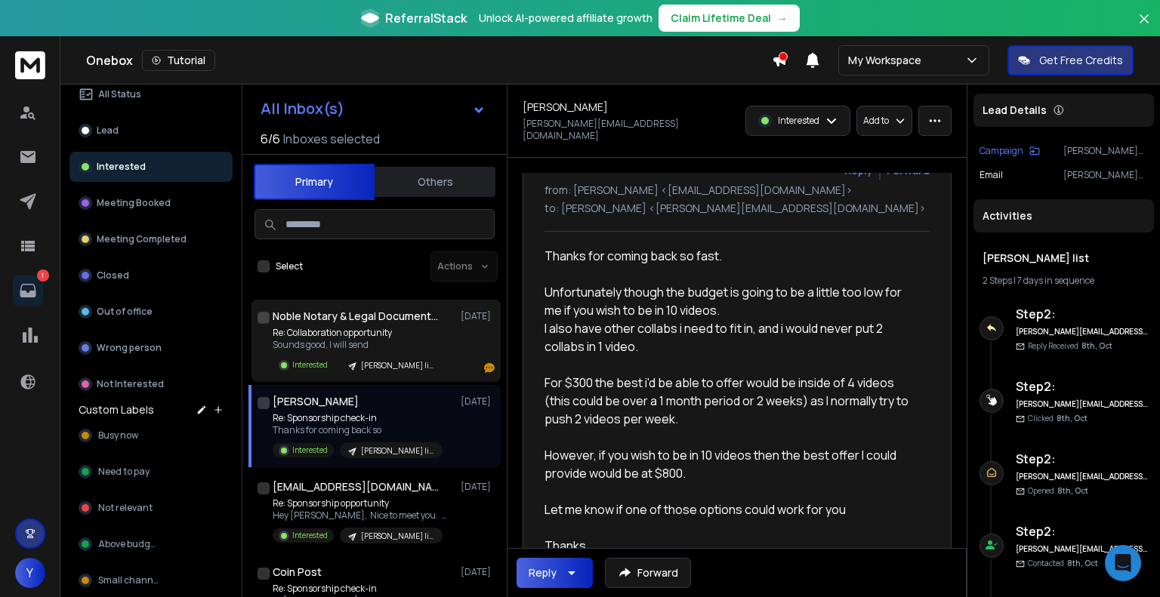
click at [384, 327] on p "Re: Collaboration opportunity" at bounding box center [358, 333] width 170 height 12
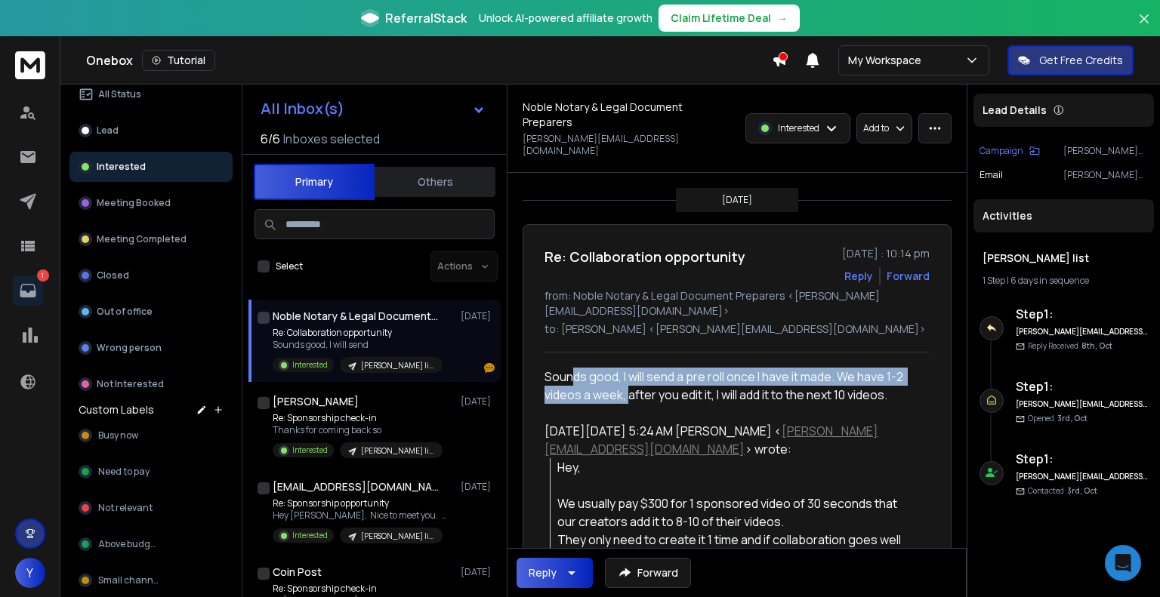
drag, startPoint x: 574, startPoint y: 333, endPoint x: 627, endPoint y: 350, distance: 56.1
click at [627, 368] on div "Sounds good, I will send a pre roll once I have it made. We have 1-2 videos a w…" at bounding box center [730, 386] width 373 height 36
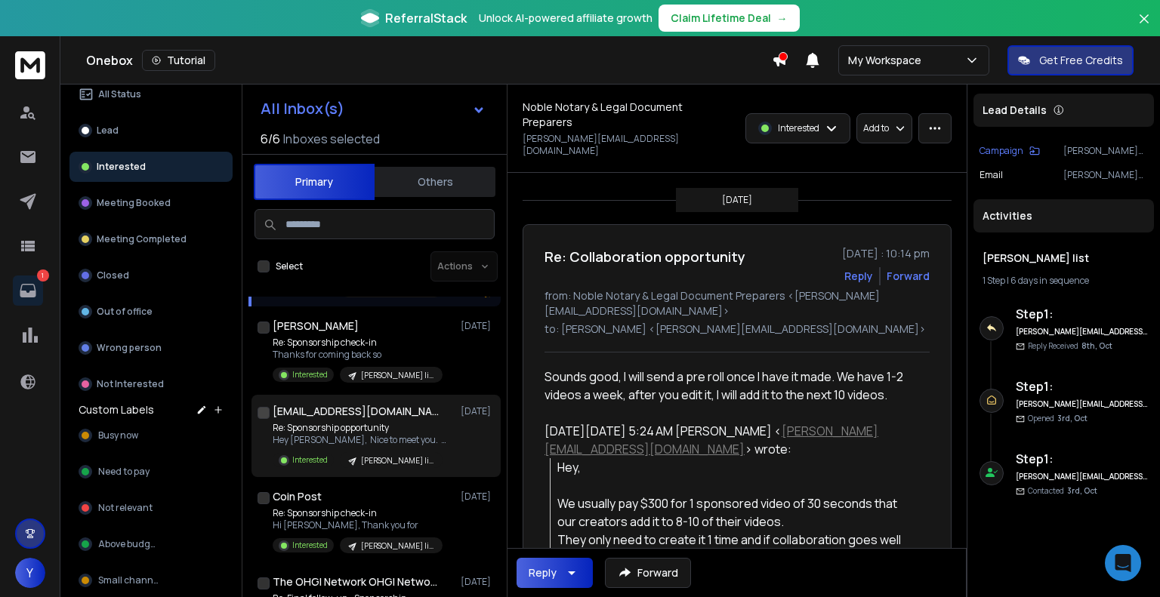
click at [398, 423] on p "Re: Sponsorship opportunity" at bounding box center [363, 428] width 181 height 12
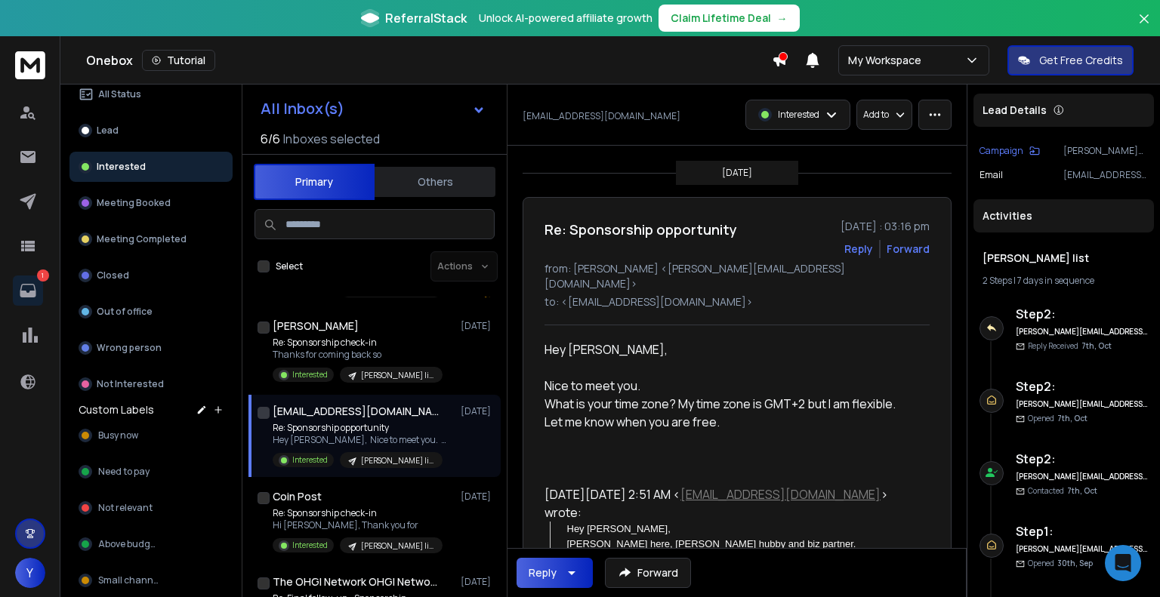
drag, startPoint x: 630, startPoint y: 386, endPoint x: 874, endPoint y: 404, distance: 245.3
click at [874, 404] on div "Hey [PERSON_NAME], Nice to meet you. What is your time zone? My time zone is GM…" at bounding box center [730, 395] width 373 height 109
click at [747, 407] on div "Hey [PERSON_NAME], Nice to meet you. What is your time zone? My time zone is GM…" at bounding box center [730, 395] width 373 height 109
drag, startPoint x: 732, startPoint y: 407, endPoint x: 548, endPoint y: 367, distance: 188.5
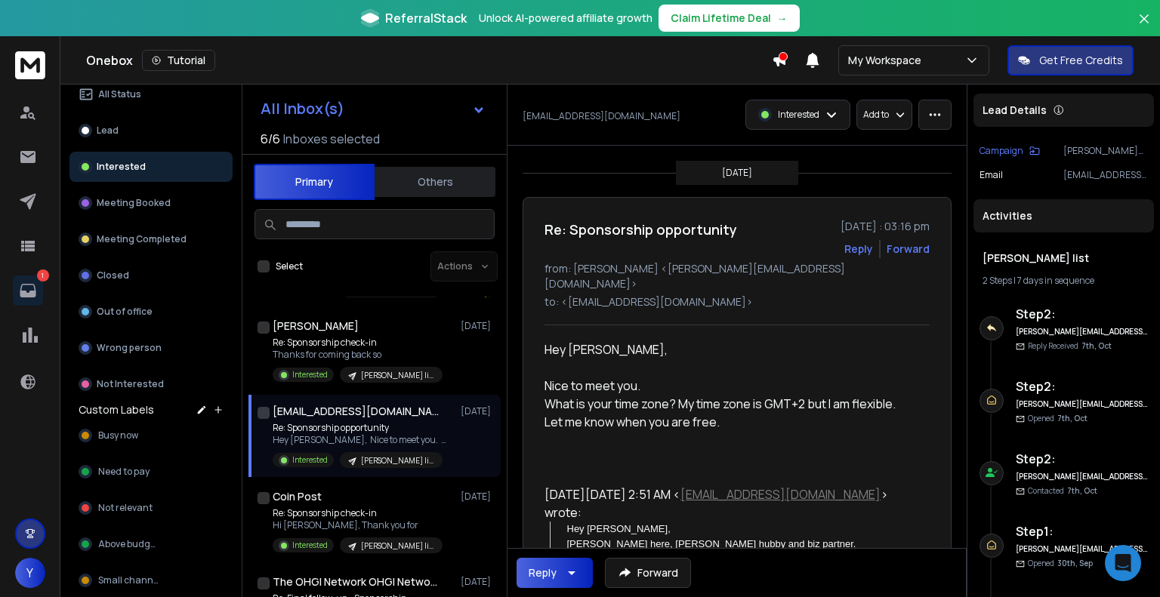
click at [625, 371] on div "Hey [PERSON_NAME], Nice to meet you. What is your time zone? My time zone is GM…" at bounding box center [730, 395] width 373 height 109
drag, startPoint x: 574, startPoint y: 371, endPoint x: 631, endPoint y: 374, distance: 57.4
click at [631, 374] on div "Hey [PERSON_NAME], Nice to meet you. What is your time zone? My time zone is GM…" at bounding box center [730, 395] width 373 height 109
drag, startPoint x: 551, startPoint y: 390, endPoint x: 607, endPoint y: 387, distance: 56.0
click at [606, 387] on div "Hey [PERSON_NAME], Nice to meet you. What is your time zone? My time zone is GM…" at bounding box center [730, 395] width 373 height 109
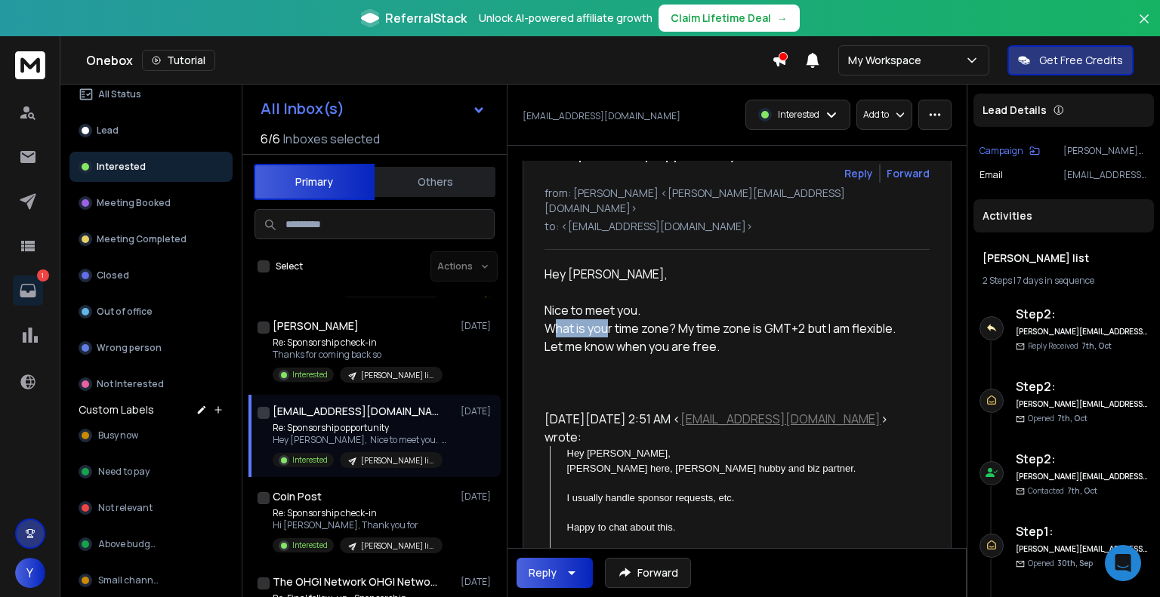
scroll to position [0, 0]
